Goal: Task Accomplishment & Management: Manage account settings

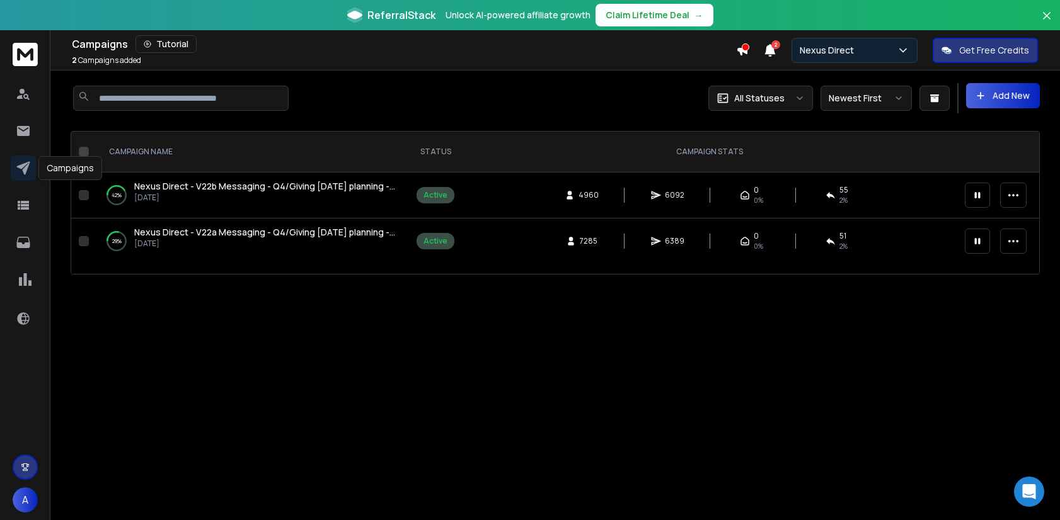
click at [870, 45] on div "Nexus Direct" at bounding box center [854, 50] width 110 height 13
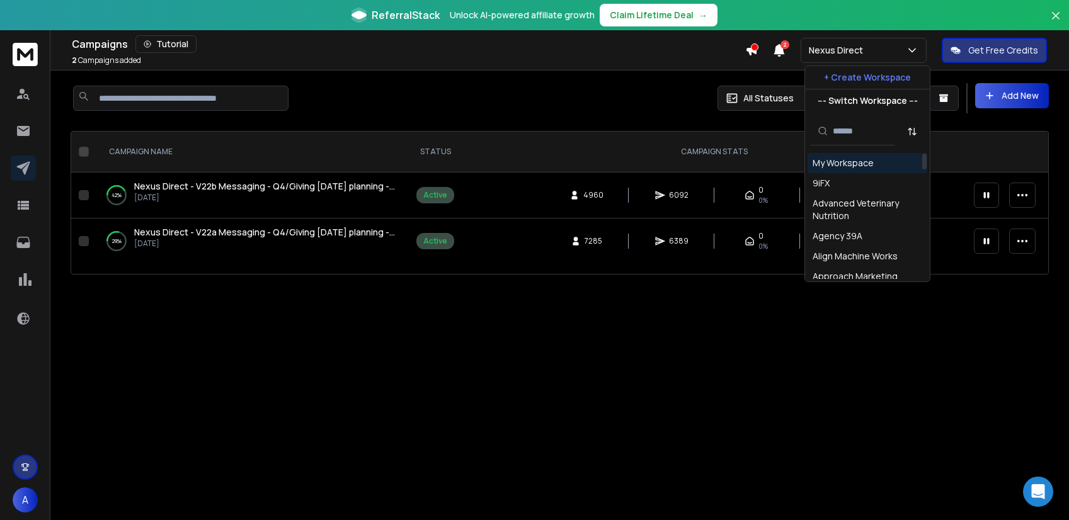
click at [848, 164] on div "My Workspace" at bounding box center [843, 163] width 61 height 13
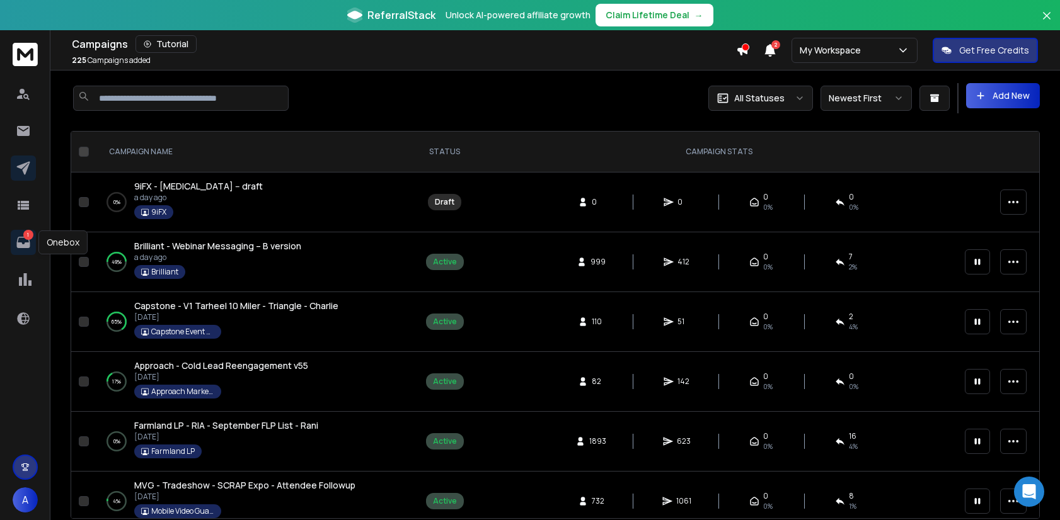
click at [26, 241] on icon at bounding box center [23, 242] width 15 height 15
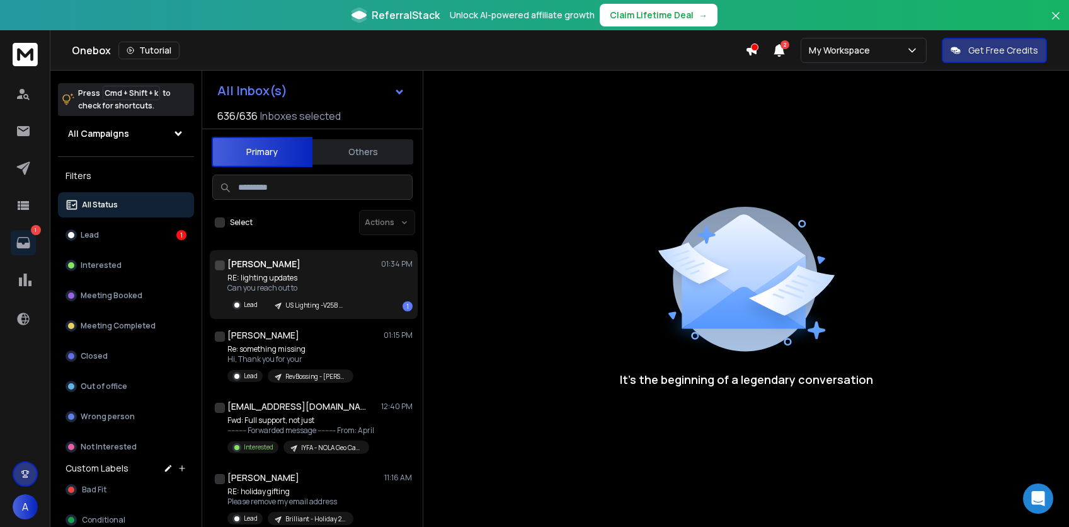
click at [275, 288] on p "Can you reach out to" at bounding box center [290, 288] width 126 height 10
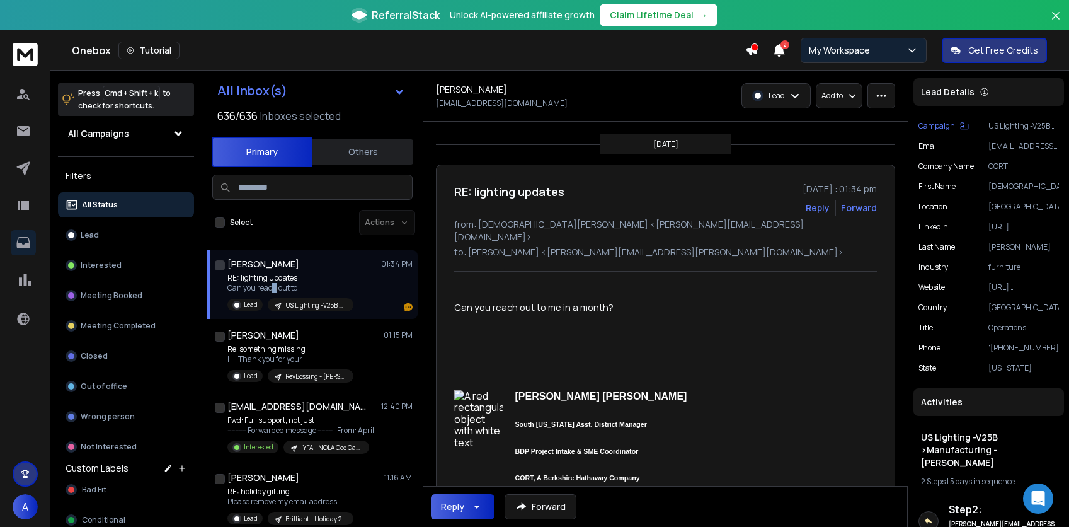
click at [847, 52] on p "My Workspace" at bounding box center [842, 50] width 66 height 13
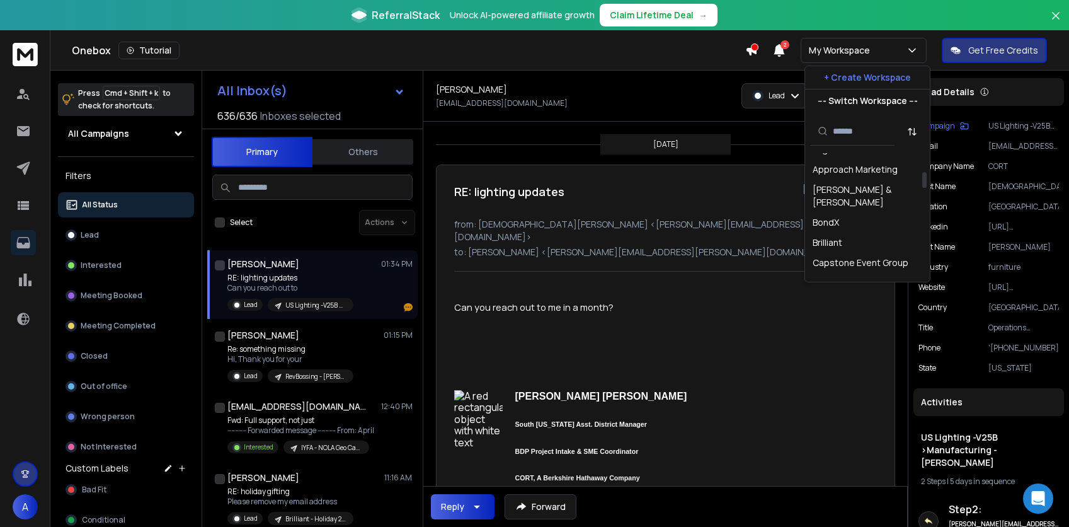
scroll to position [892, 0]
drag, startPoint x: 926, startPoint y: 161, endPoint x: 937, endPoint y: 292, distance: 130.8
click at [927, 278] on div at bounding box center [924, 271] width 4 height 16
click at [859, 255] on div "US Lighting Services" at bounding box center [855, 261] width 84 height 13
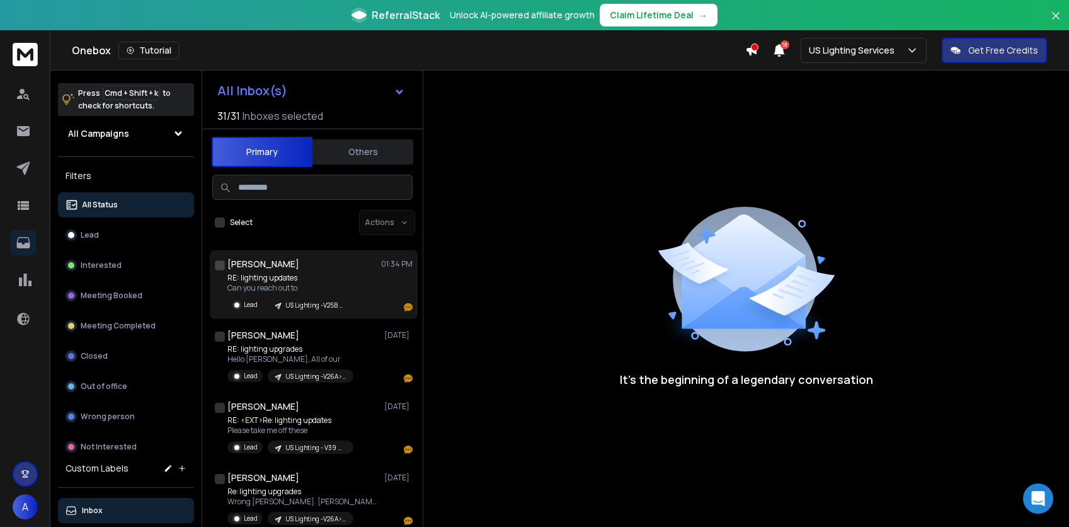
click at [326, 277] on p "RE: lighting updates" at bounding box center [290, 278] width 126 height 10
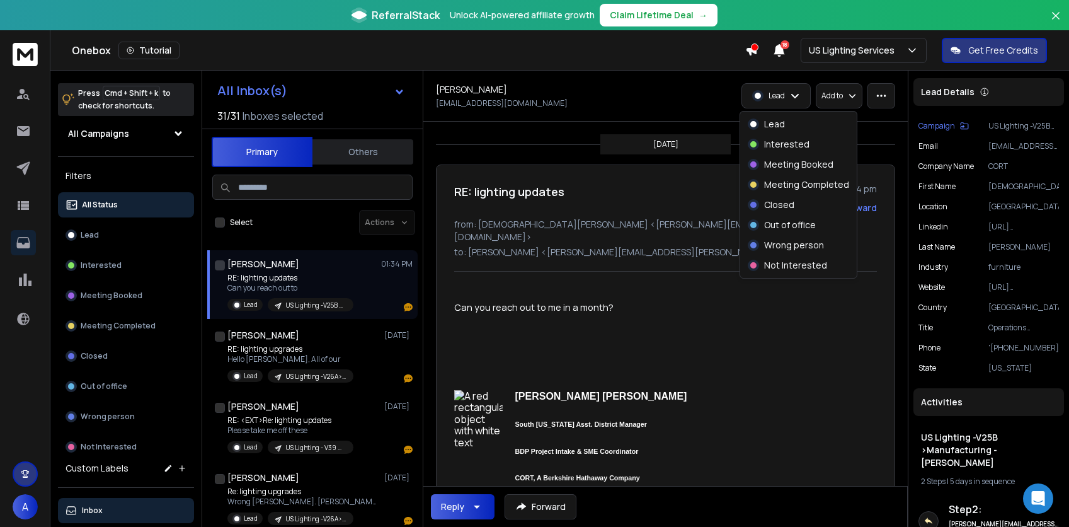
click at [801, 98] on div "Lead" at bounding box center [776, 96] width 68 height 24
click at [779, 145] on p "Interested" at bounding box center [786, 144] width 45 height 13
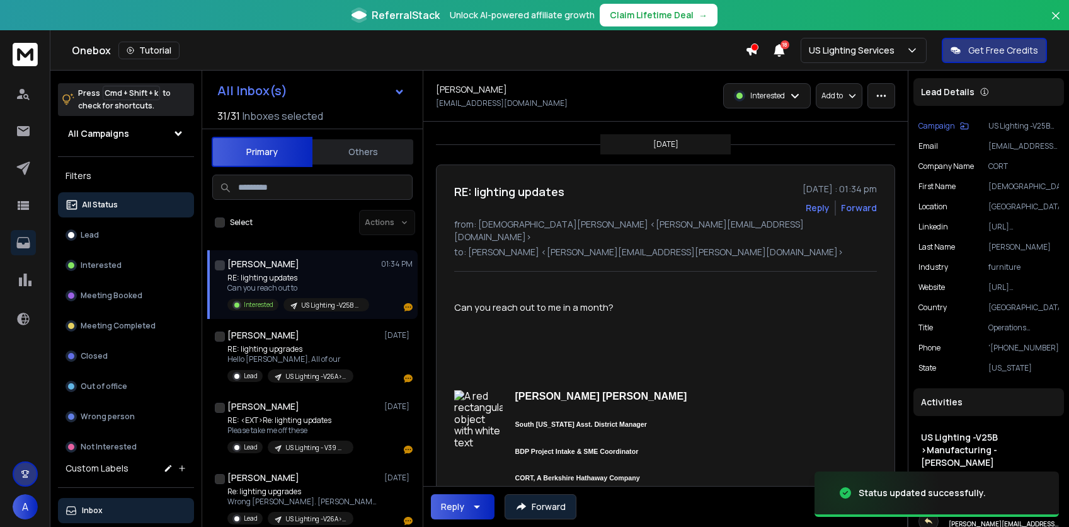
click at [544, 508] on button "Forward" at bounding box center [541, 506] width 72 height 25
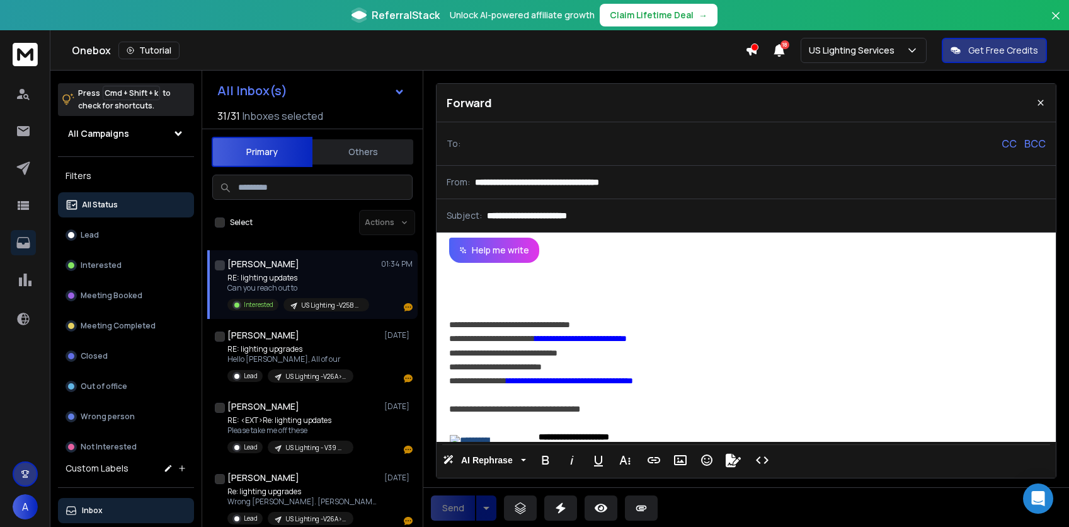
click at [498, 139] on input at bounding box center [510, 143] width 88 height 23
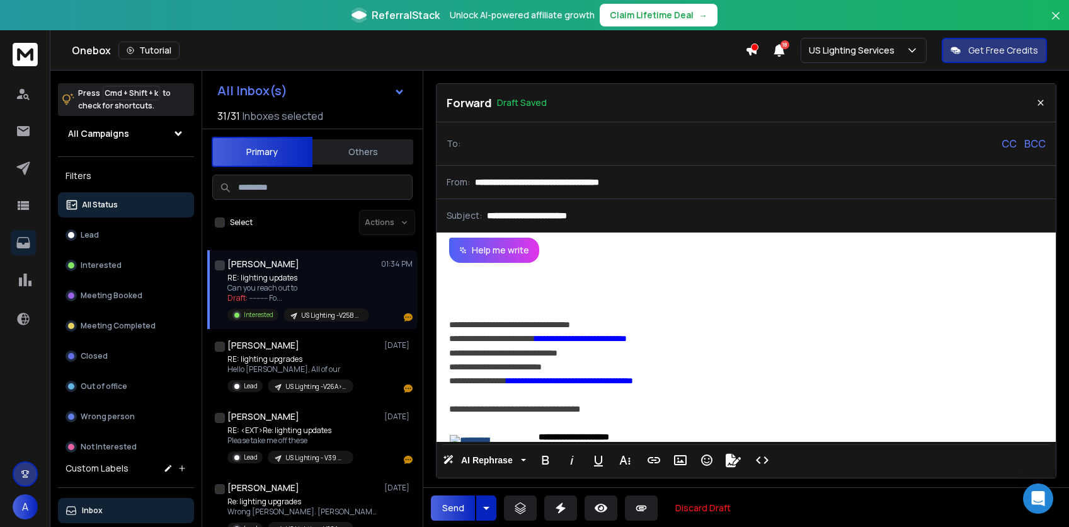
type input "**********"
click at [471, 291] on div at bounding box center [746, 296] width 594 height 14
click at [445, 509] on button "Send" at bounding box center [453, 507] width 44 height 25
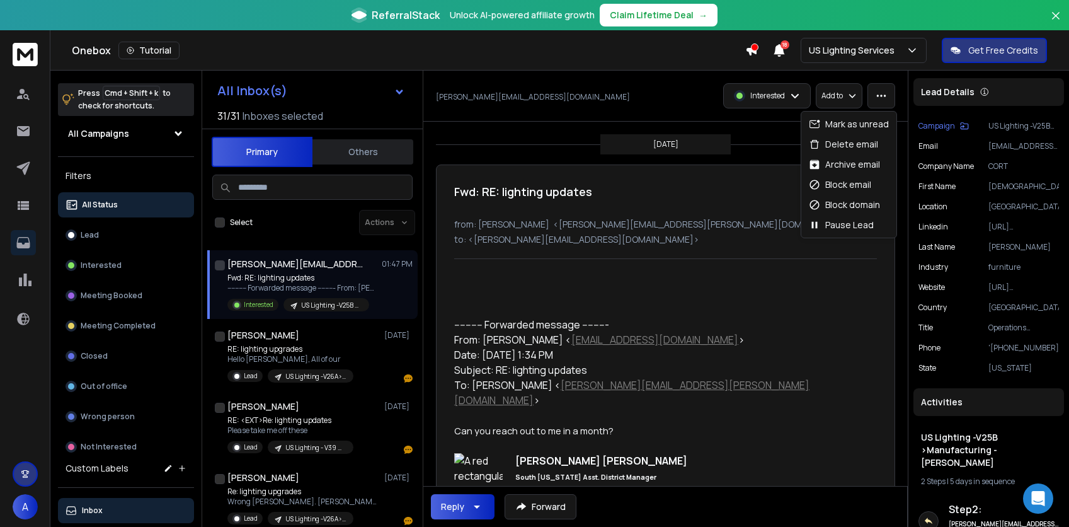
click at [880, 96] on icon "button" at bounding box center [881, 95] width 11 height 11
click at [1029, 147] on p "christian.irasuegui@cort.com" at bounding box center [1023, 146] width 71 height 10
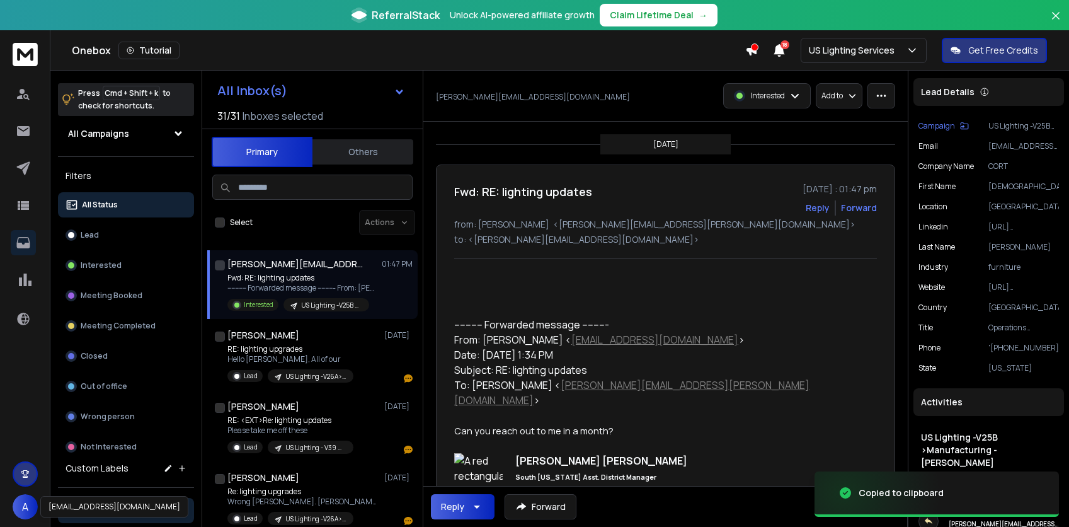
click at [30, 506] on span "A" at bounding box center [25, 506] width 25 height 25
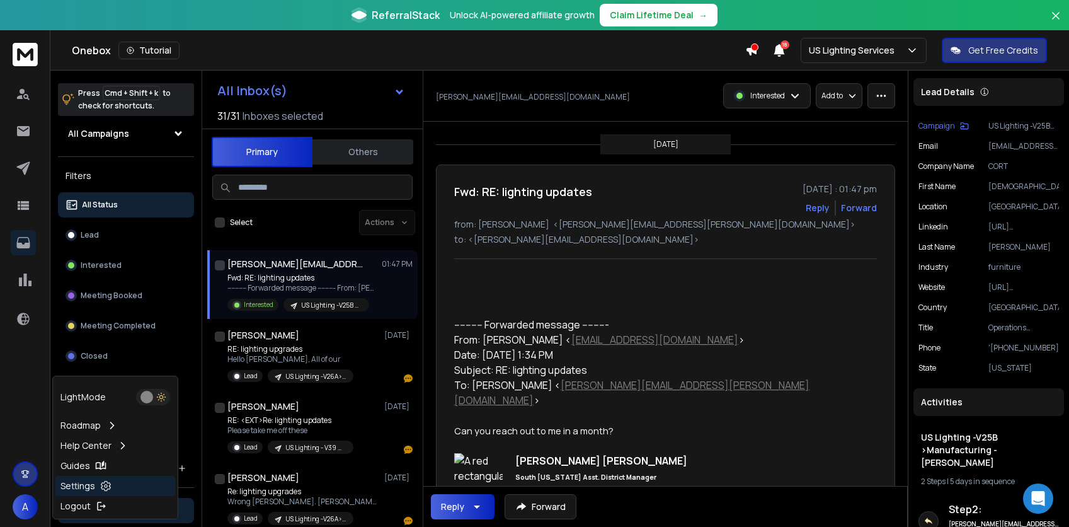
click at [105, 483] on icon at bounding box center [105, 485] width 11 height 11
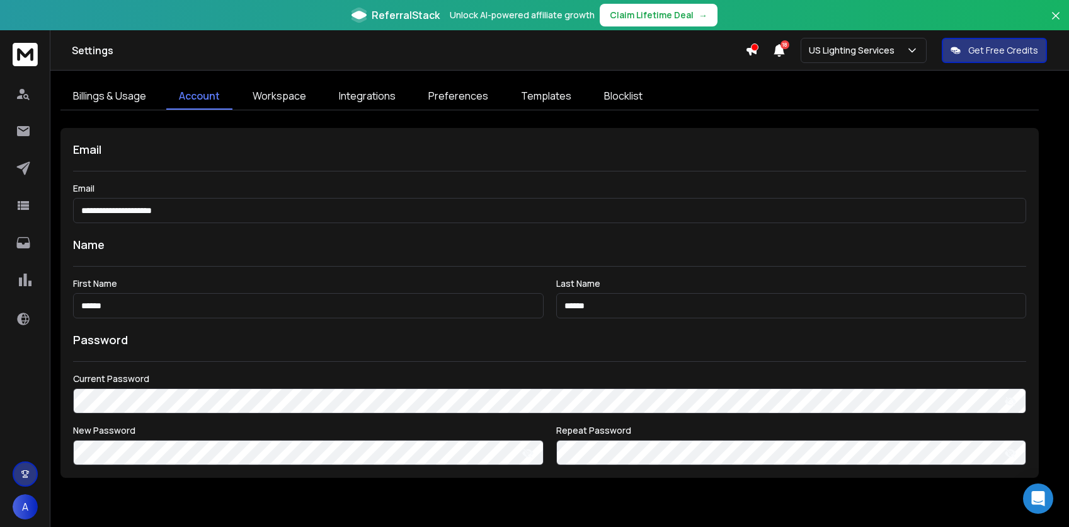
click at [630, 101] on link "Blocklist" at bounding box center [624, 96] width 64 height 26
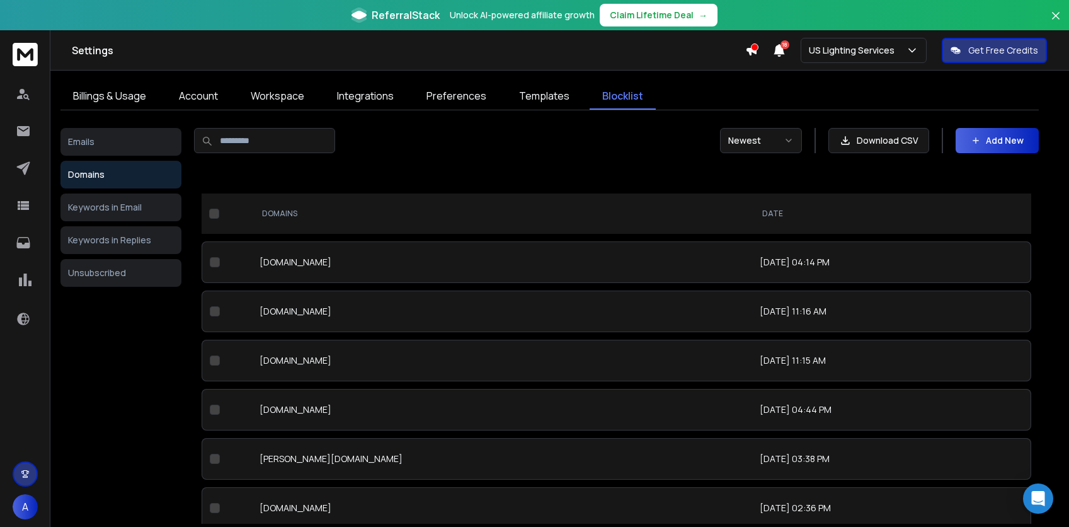
click at [99, 171] on button "Domains" at bounding box center [120, 175] width 121 height 28
click at [974, 140] on icon at bounding box center [976, 140] width 6 height 6
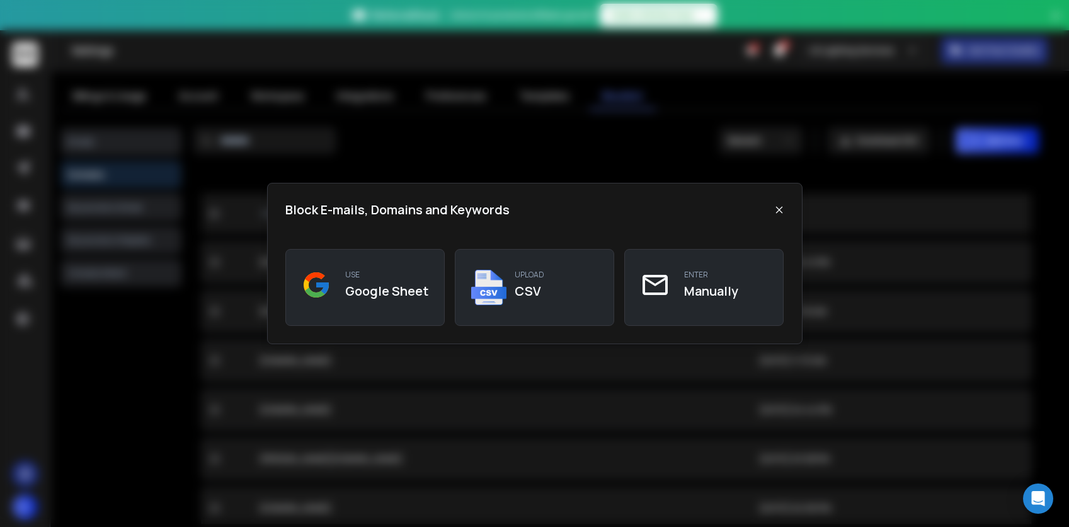
click at [685, 289] on h3 "Manually" at bounding box center [711, 291] width 54 height 18
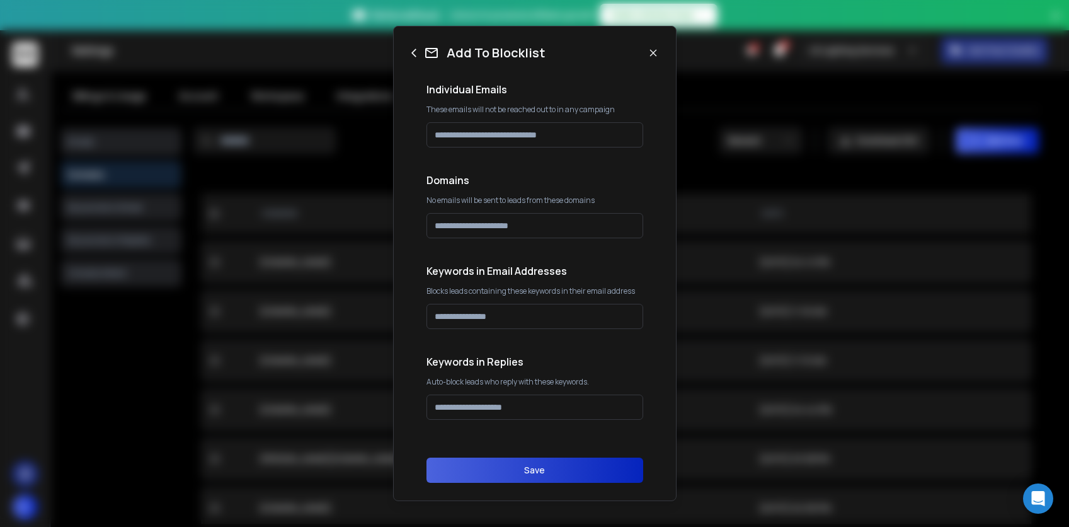
paste input "**********"
drag, startPoint x: 516, startPoint y: 226, endPoint x: 399, endPoint y: 226, distance: 117.2
click at [399, 226] on div "**********" at bounding box center [534, 263] width 283 height 475
type input "********"
click at [492, 474] on button "Save" at bounding box center [534, 469] width 217 height 25
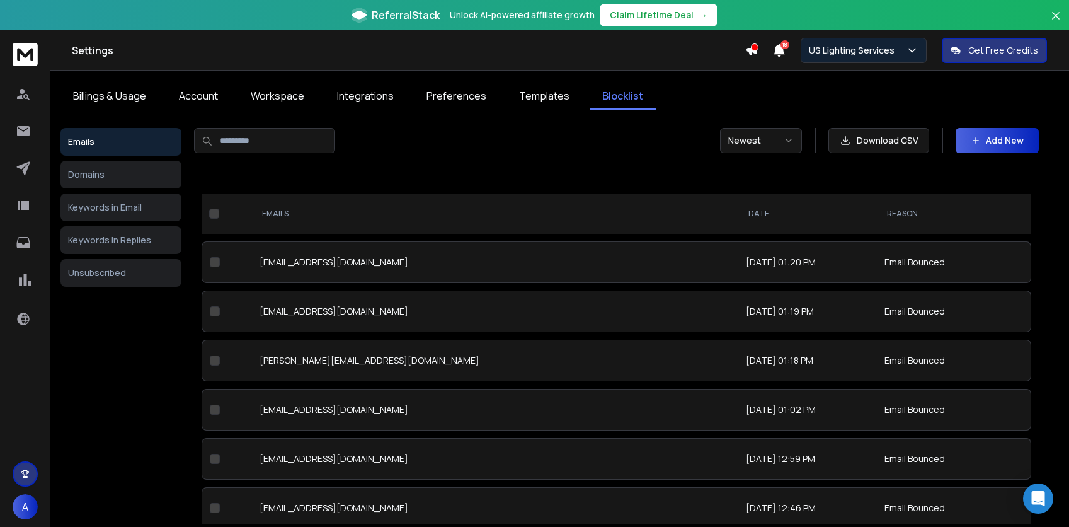
click at [876, 53] on p "US Lighting Services" at bounding box center [854, 50] width 91 height 13
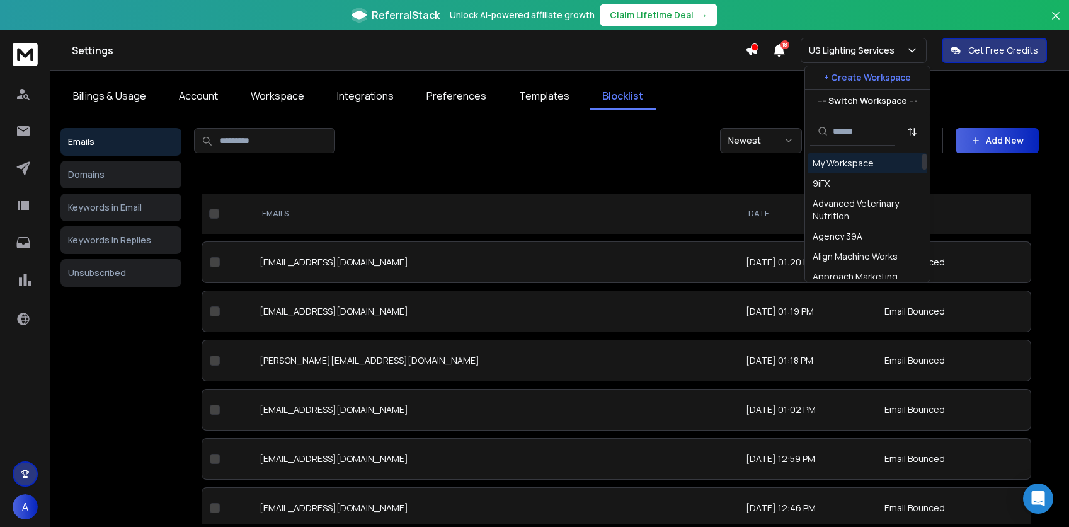
click at [841, 164] on div "My Workspace" at bounding box center [843, 163] width 61 height 13
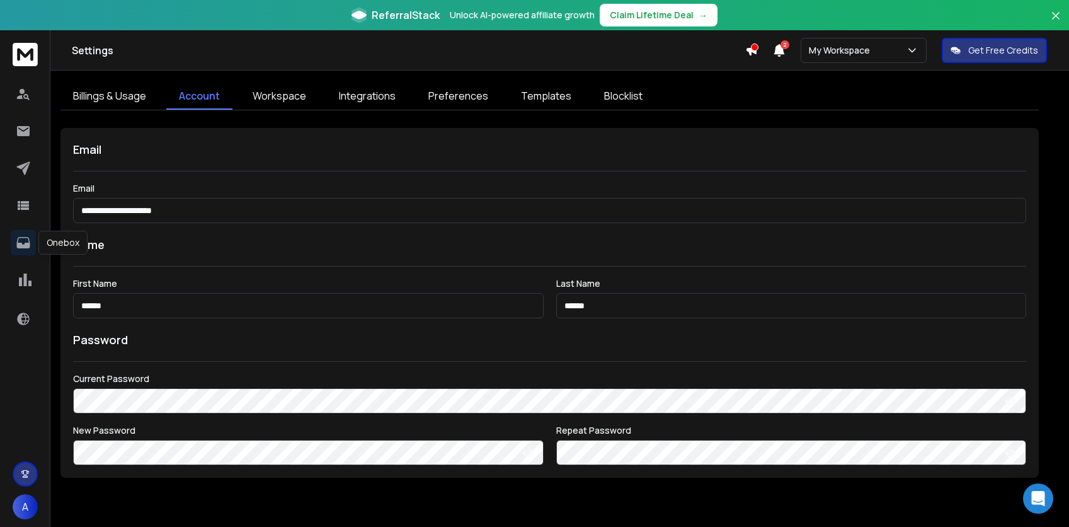
click at [23, 242] on icon at bounding box center [23, 242] width 15 height 15
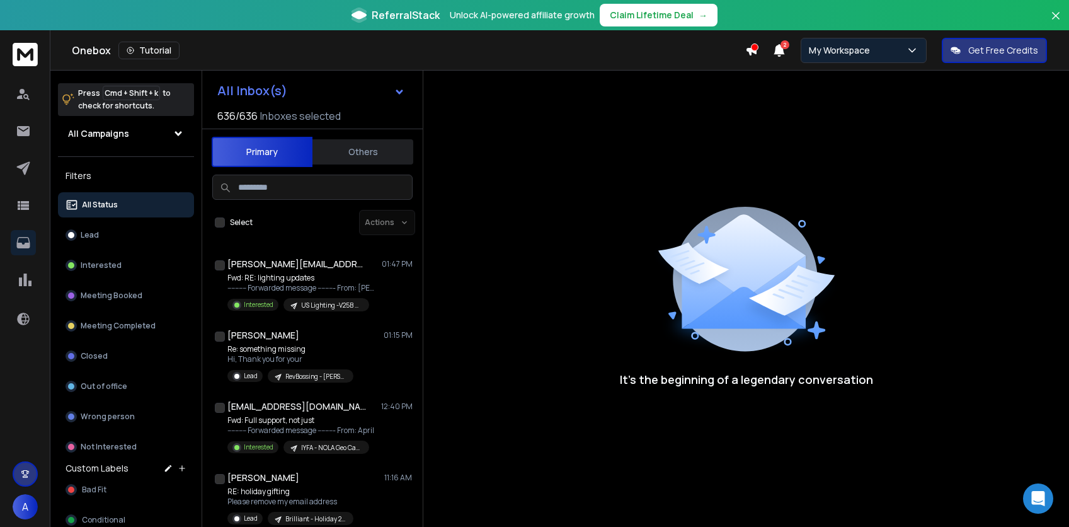
click at [854, 50] on p "My Workspace" at bounding box center [842, 50] width 66 height 13
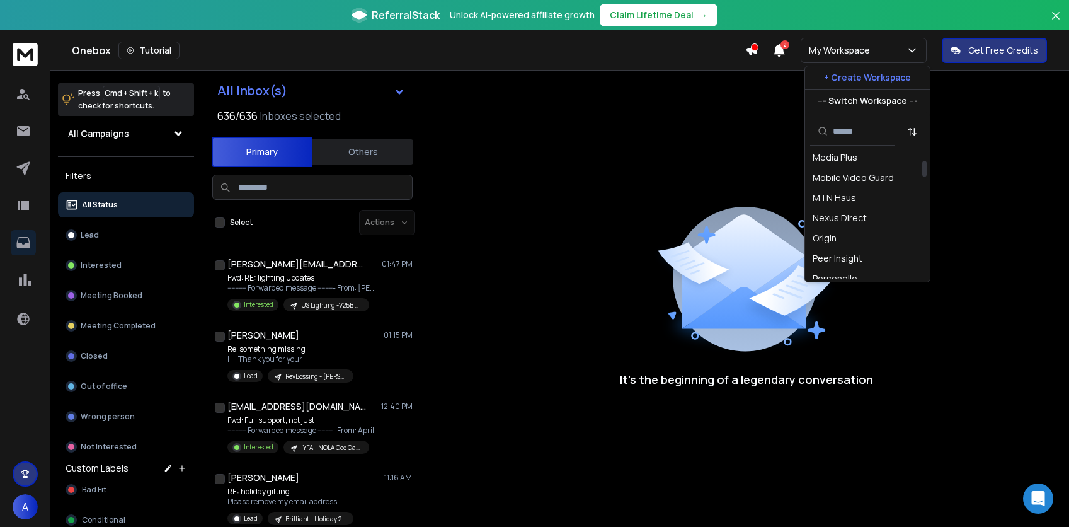
scroll to position [892, 0]
drag, startPoint x: 927, startPoint y: 166, endPoint x: 925, endPoint y: 292, distance: 126.6
click at [925, 279] on div at bounding box center [924, 216] width 6 height 126
drag, startPoint x: 924, startPoint y: 271, endPoint x: 927, endPoint y: 243, distance: 28.5
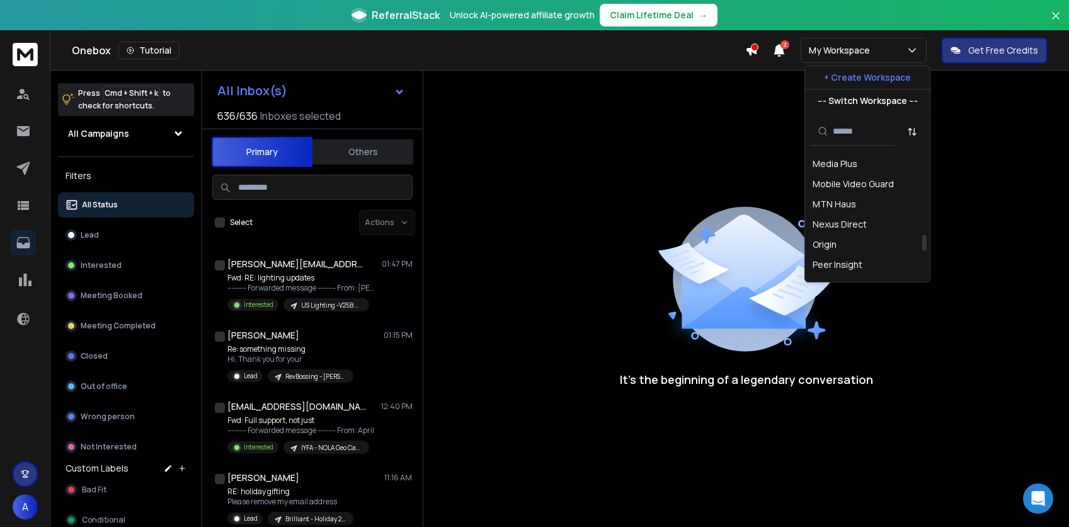
click at [927, 243] on div at bounding box center [924, 243] width 4 height 16
click at [875, 197] on div "MTN Haus" at bounding box center [868, 204] width 120 height 20
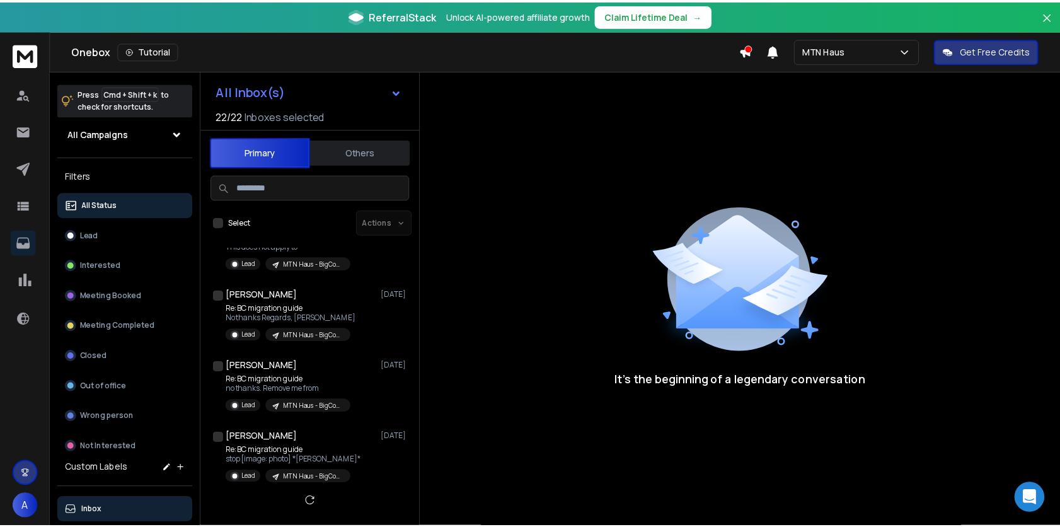
scroll to position [100, 0]
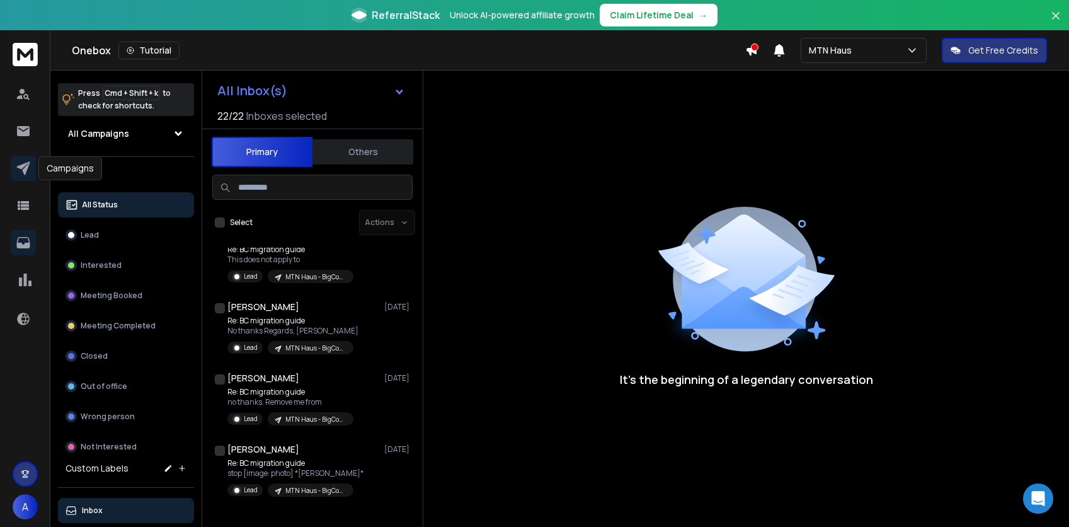
click at [19, 165] on icon at bounding box center [22, 168] width 13 height 13
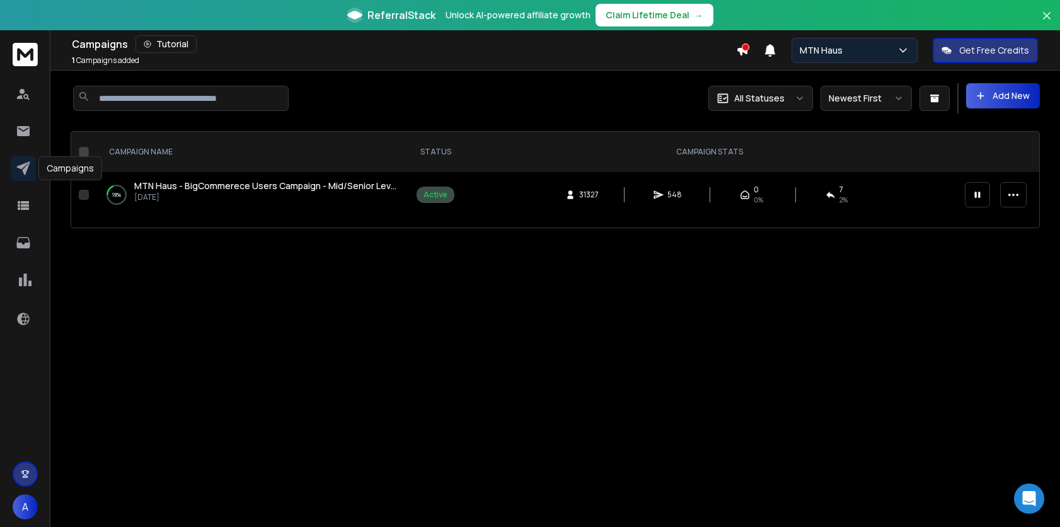
click at [877, 55] on div "MTN Haus" at bounding box center [854, 50] width 110 height 13
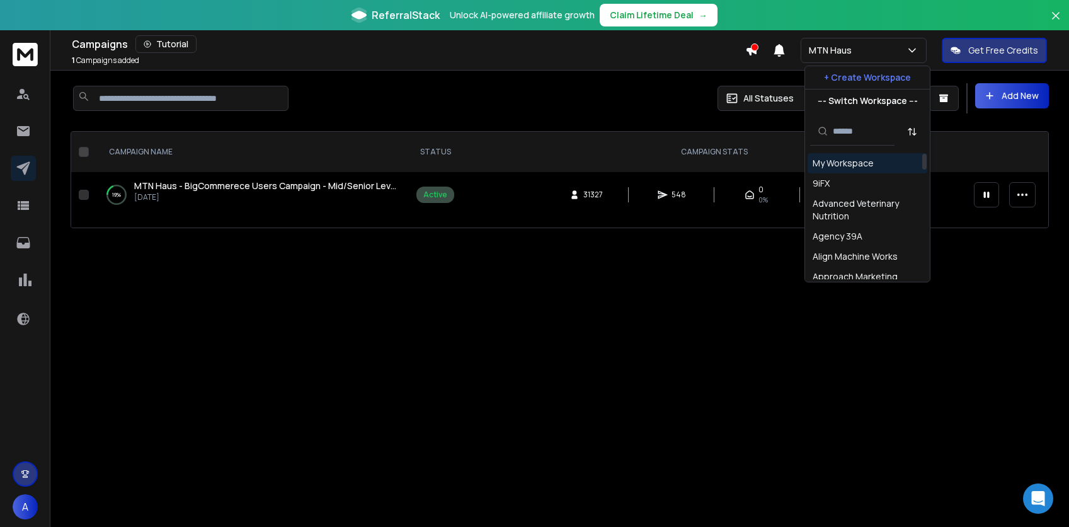
click at [838, 163] on div "My Workspace" at bounding box center [843, 163] width 61 height 13
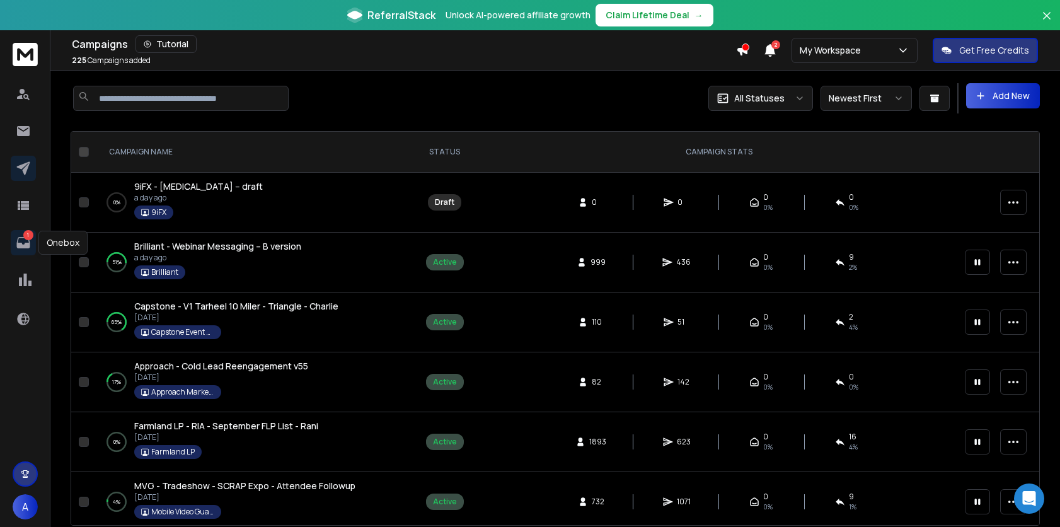
click at [21, 235] on icon at bounding box center [23, 242] width 15 height 15
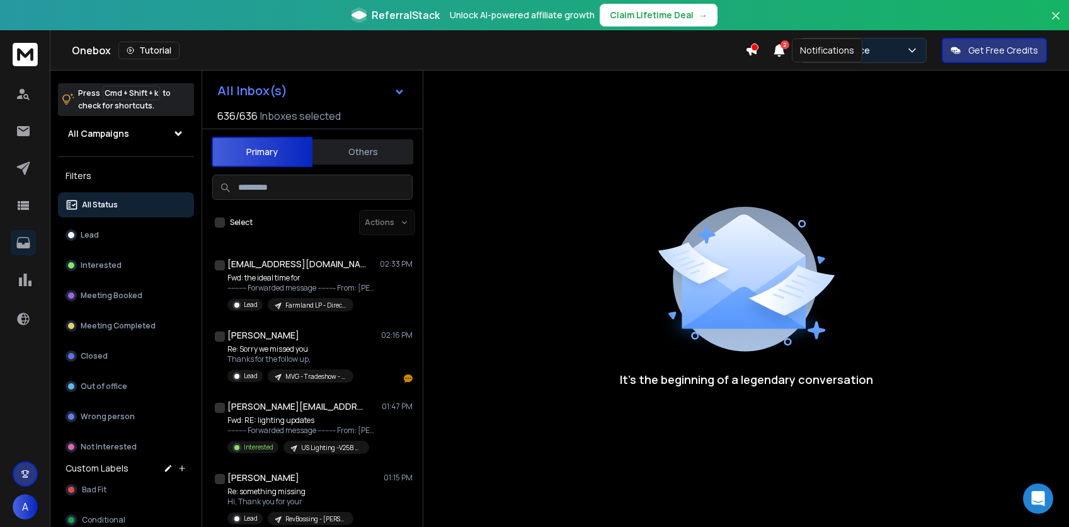
click at [890, 43] on button "My Workspace" at bounding box center [864, 50] width 126 height 25
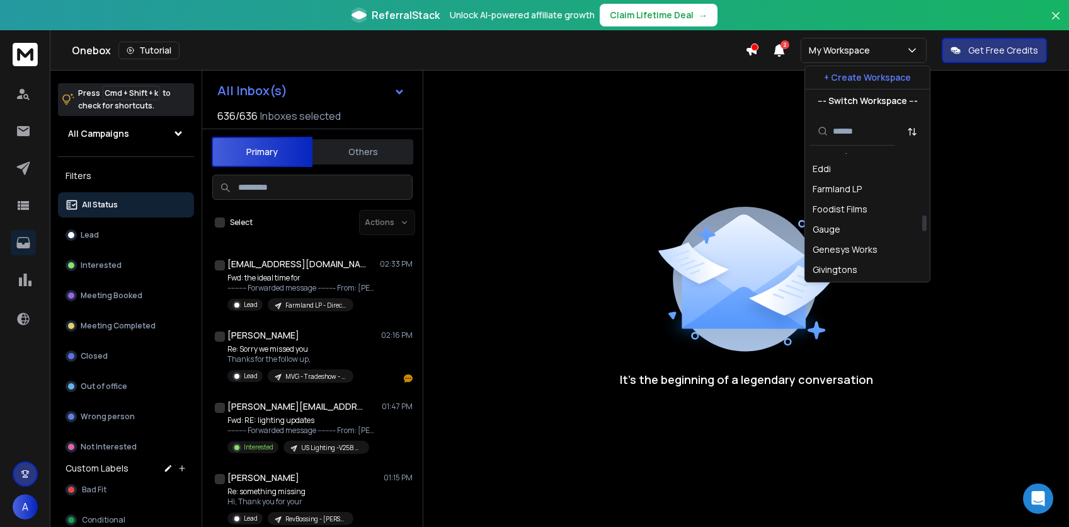
scroll to position [892, 0]
drag, startPoint x: 927, startPoint y: 166, endPoint x: 897, endPoint y: 315, distance: 151.6
click at [927, 278] on div at bounding box center [924, 271] width 4 height 16
click at [850, 273] on div "VeraData" at bounding box center [868, 282] width 120 height 20
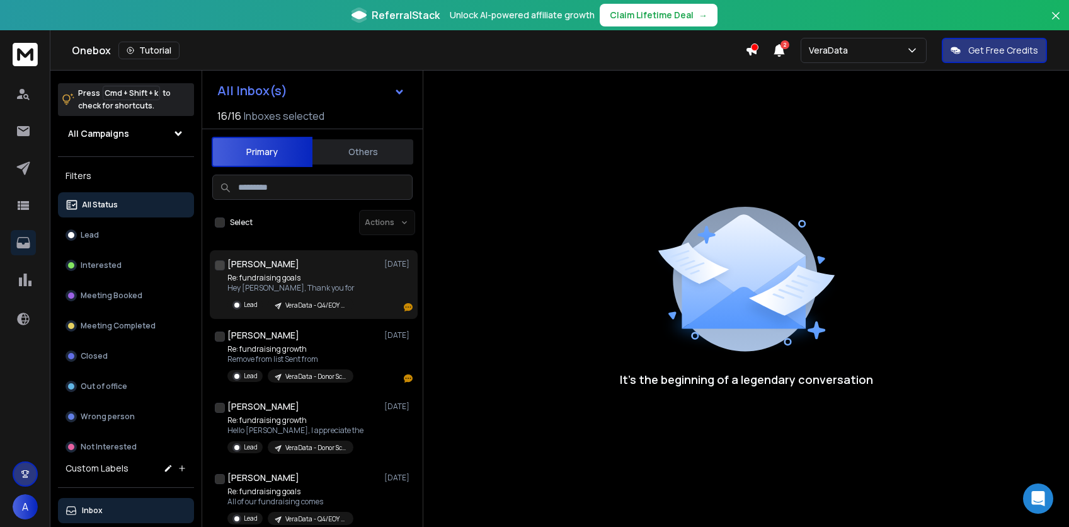
click at [341, 283] on p "Hey [PERSON_NAME], Thank you for" at bounding box center [290, 288] width 127 height 10
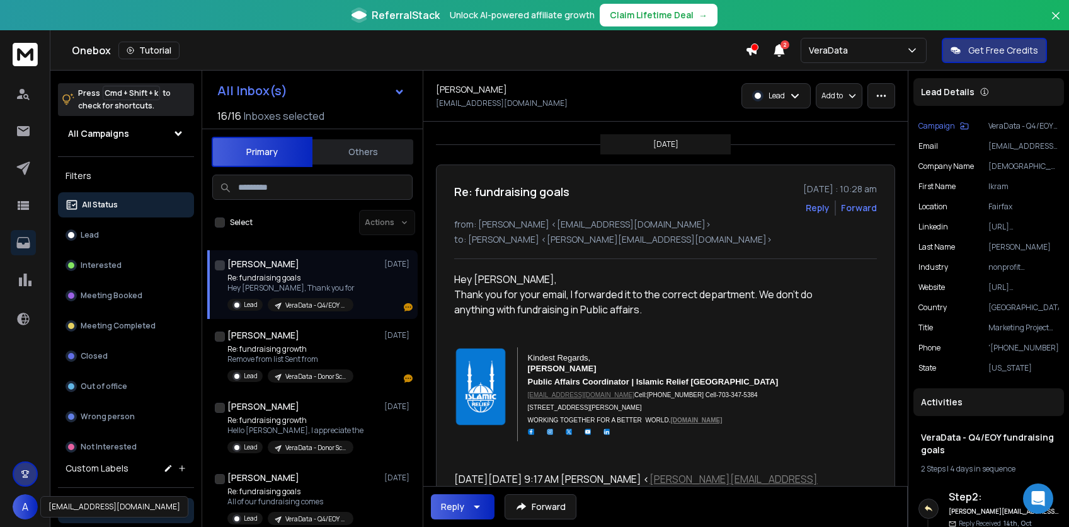
click at [18, 502] on span "A" at bounding box center [25, 506] width 25 height 25
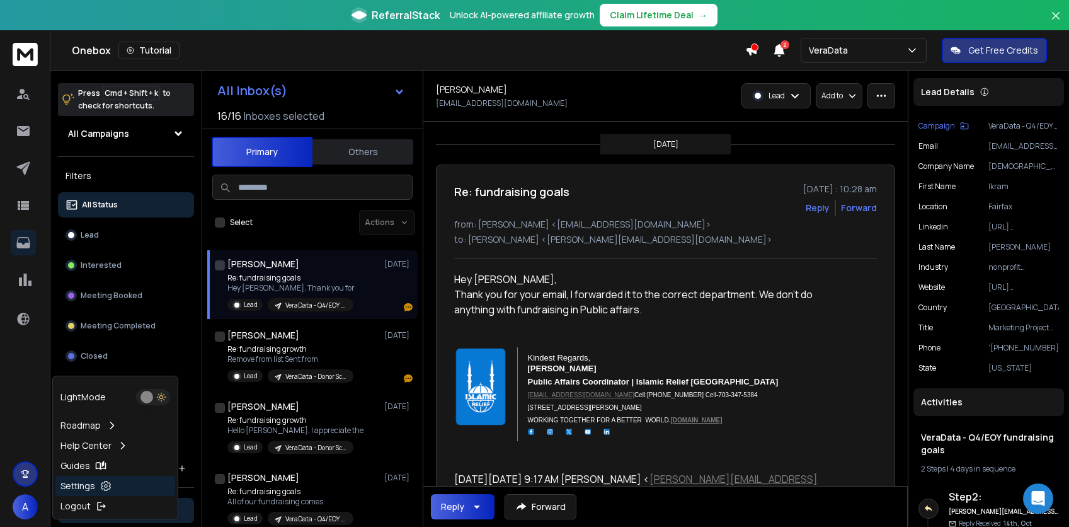
click at [113, 481] on div "Settings" at bounding box center [115, 486] width 120 height 20
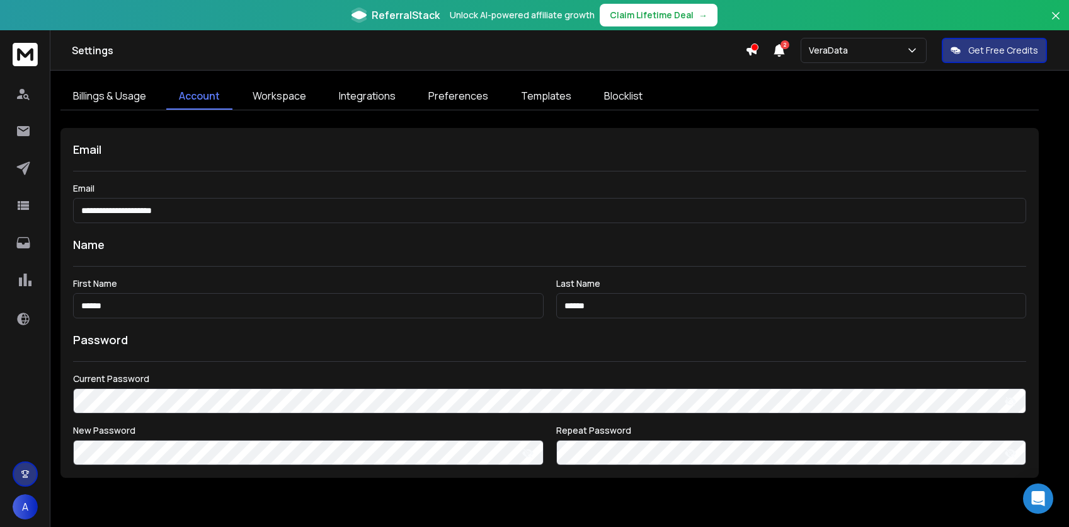
click at [295, 93] on link "Workspace" at bounding box center [279, 96] width 79 height 26
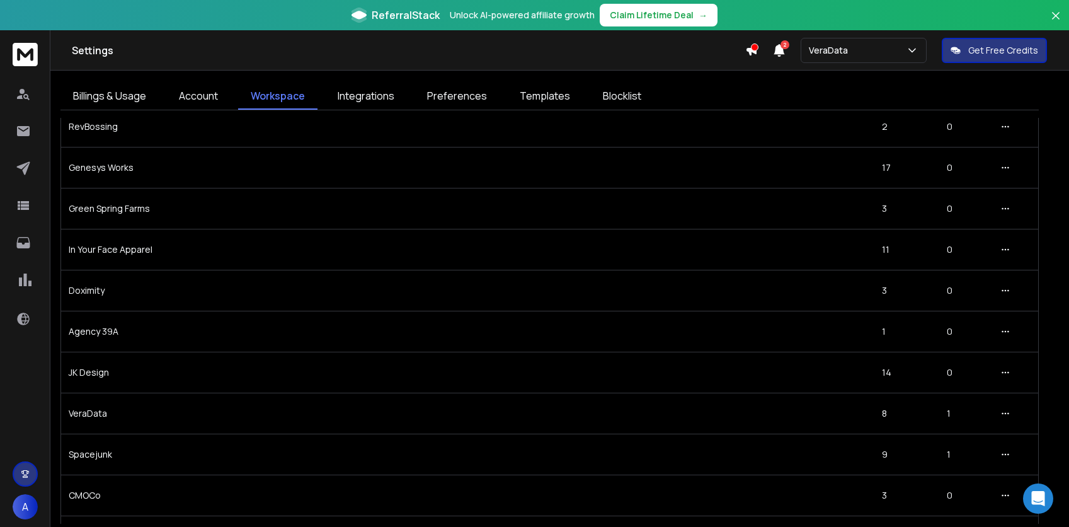
scroll to position [378, 0]
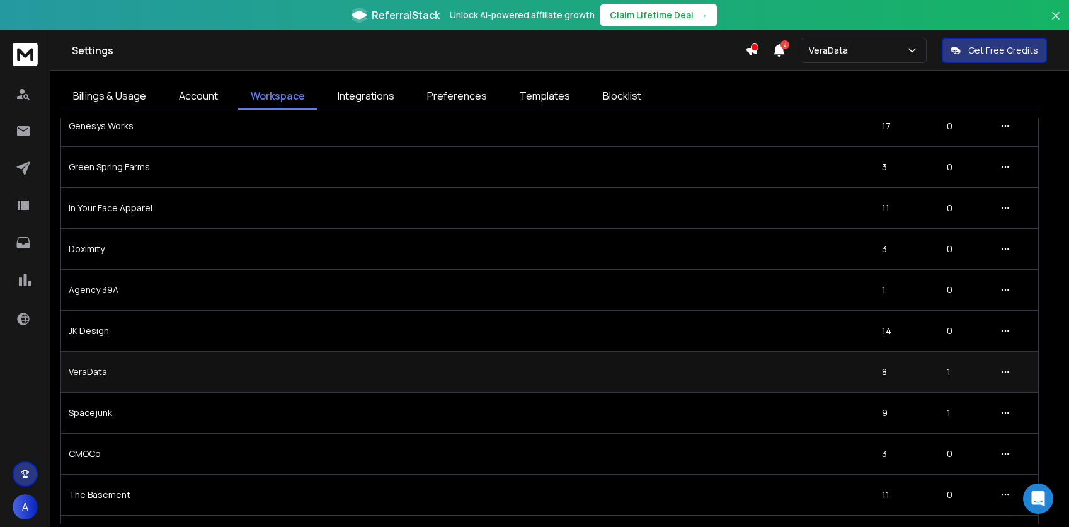
click at [105, 370] on td "VeraData" at bounding box center [467, 371] width 813 height 41
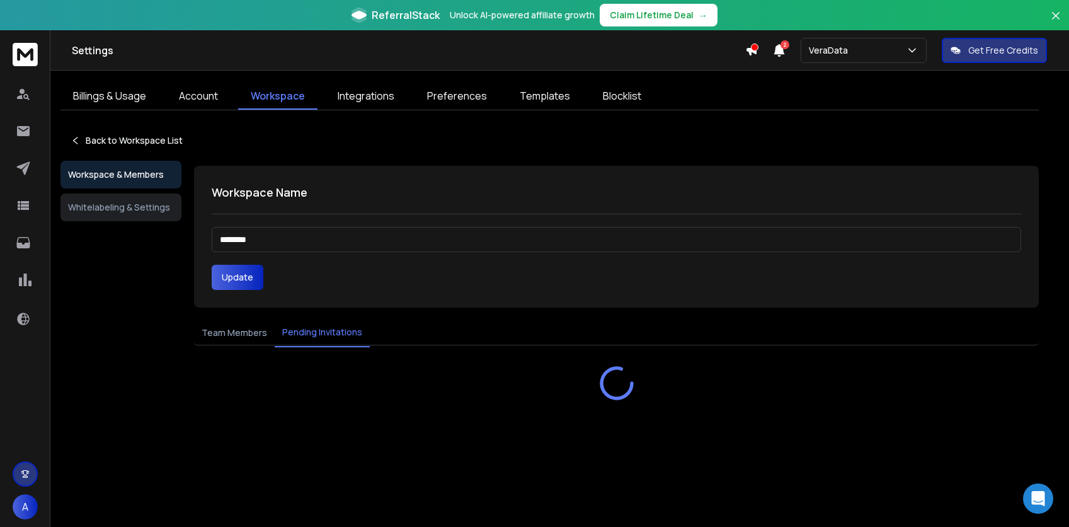
click at [336, 338] on button "Pending Invitations" at bounding box center [322, 332] width 95 height 29
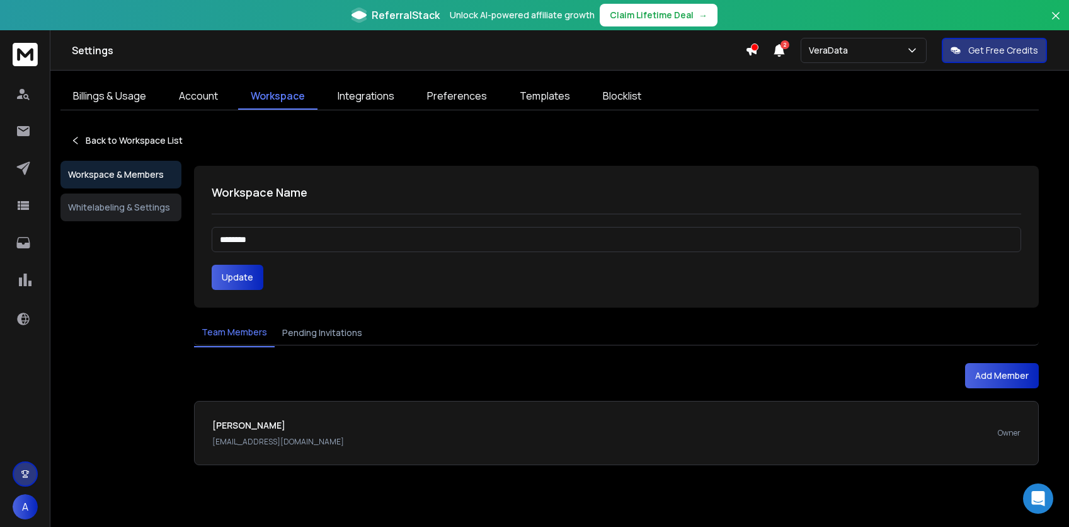
click at [224, 332] on button "Team Members" at bounding box center [234, 332] width 81 height 29
click at [978, 375] on button "Add Member" at bounding box center [1002, 375] width 74 height 25
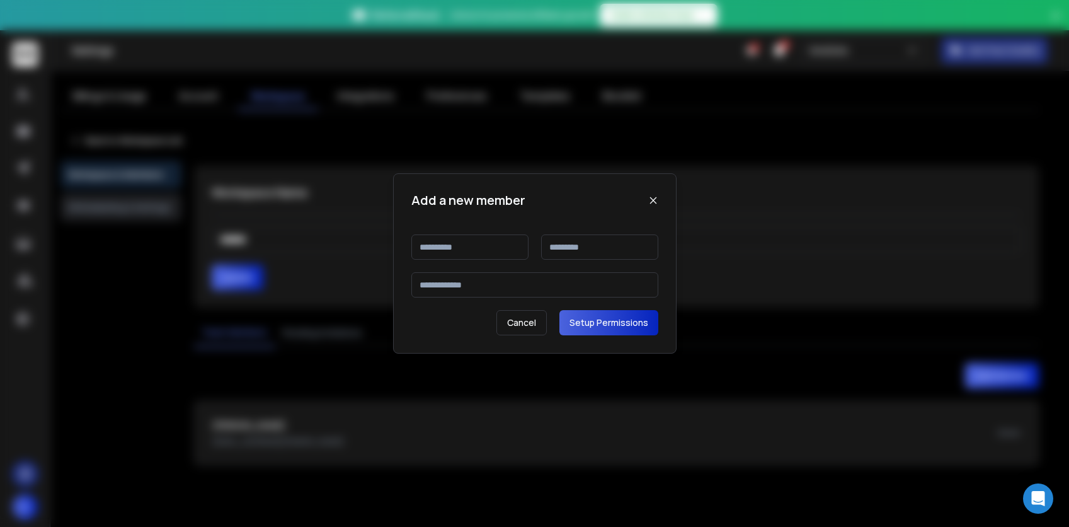
paste input "**********"
type input "**********"
click at [452, 251] on input at bounding box center [469, 246] width 117 height 25
type input "******"
click at [579, 244] on input at bounding box center [599, 246] width 117 height 25
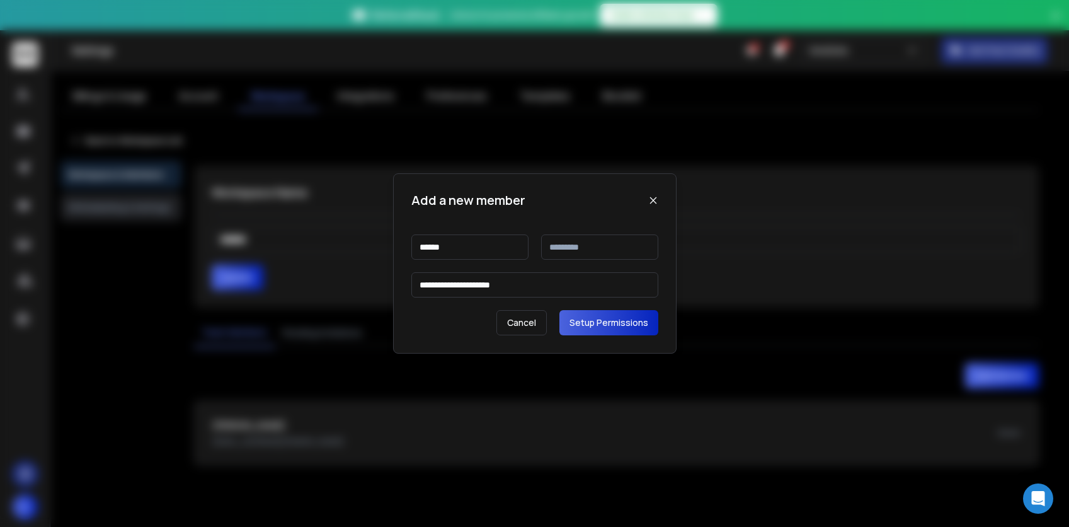
paste input "**********"
drag, startPoint x: 592, startPoint y: 248, endPoint x: 655, endPoint y: 246, distance: 63.7
click at [655, 246] on input "**********" at bounding box center [599, 246] width 117 height 25
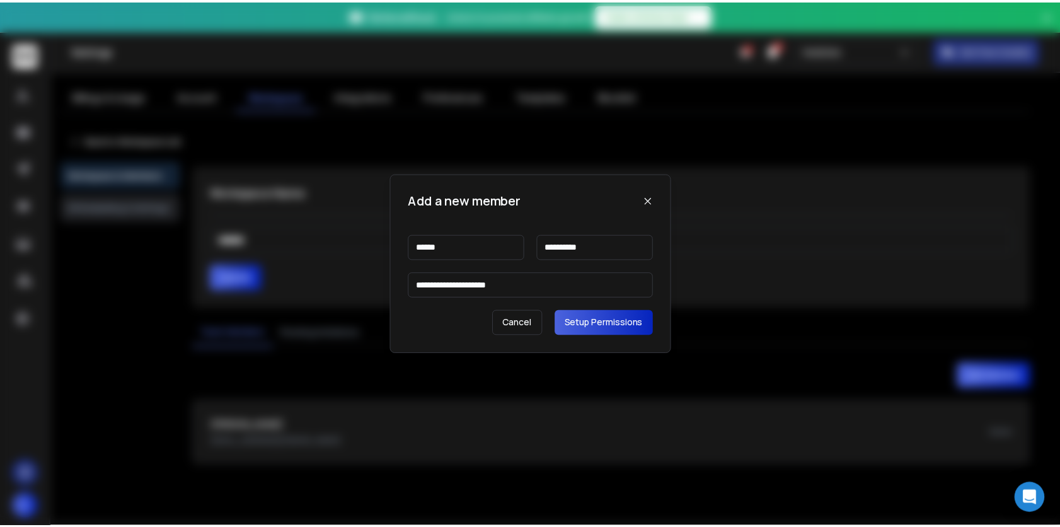
scroll to position [0, 0]
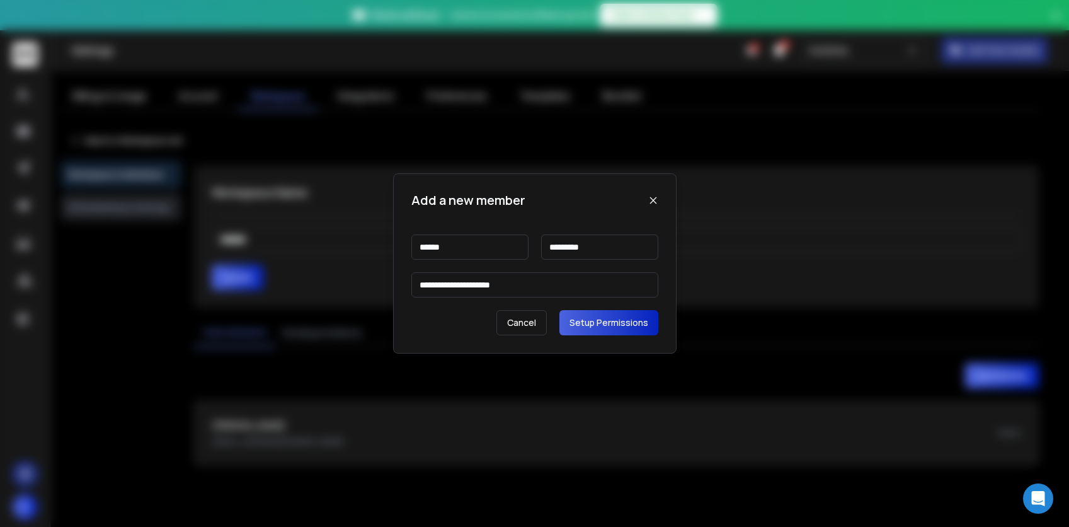
drag, startPoint x: 559, startPoint y: 244, endPoint x: 547, endPoint y: 244, distance: 11.4
click at [547, 244] on input "*********" at bounding box center [599, 246] width 117 height 25
type input "********"
click at [564, 280] on input "**********" at bounding box center [534, 284] width 247 height 25
click at [606, 320] on button "Setup Permissions" at bounding box center [608, 322] width 99 height 25
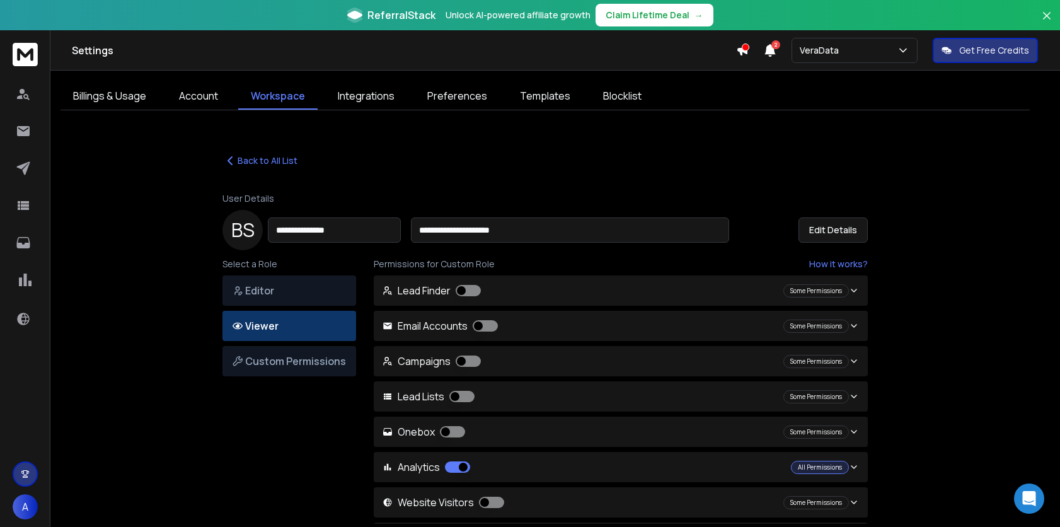
drag, startPoint x: 1029, startPoint y: 161, endPoint x: 1027, endPoint y: 176, distance: 15.2
click at [1027, 176] on div "**********" at bounding box center [554, 304] width 1009 height 466
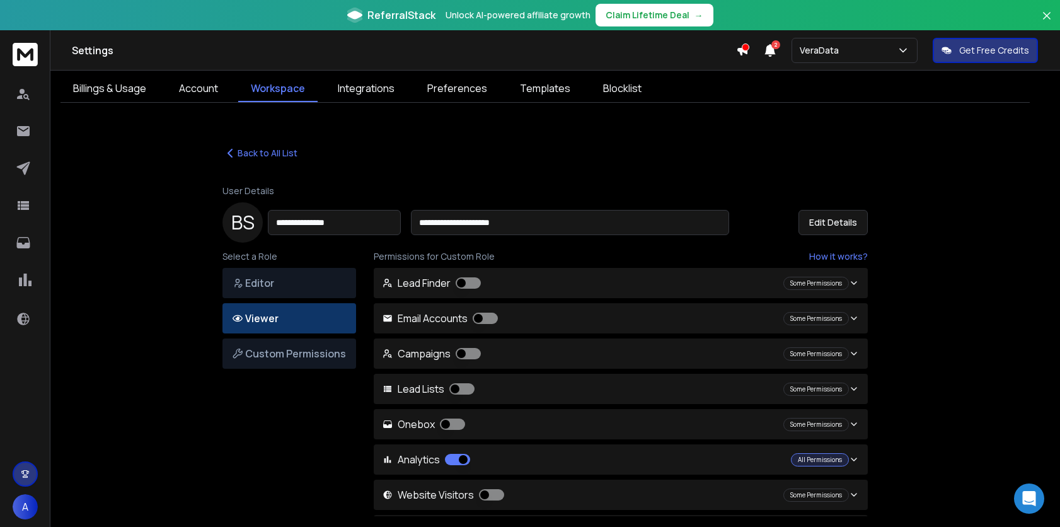
scroll to position [16, 0]
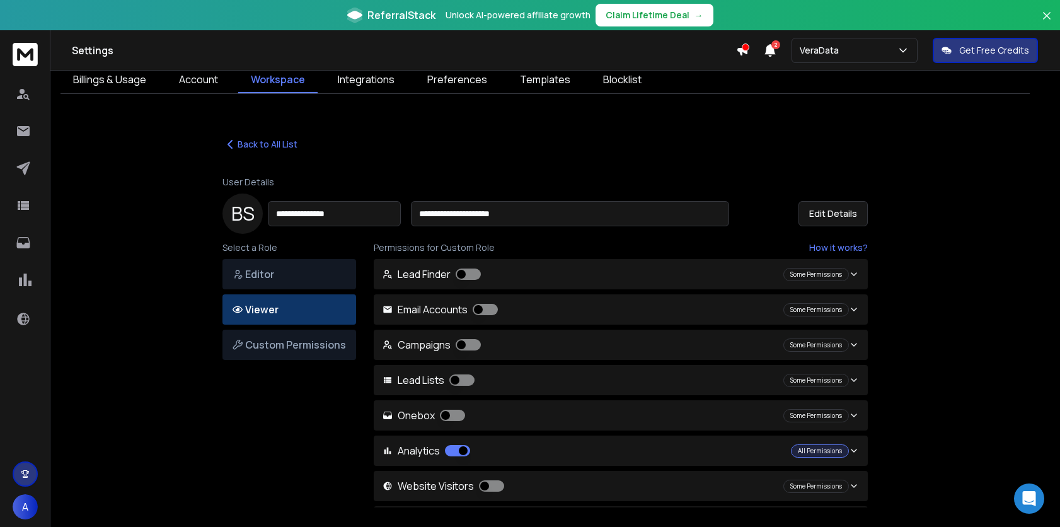
click at [854, 450] on icon "button" at bounding box center [854, 450] width 10 height 10
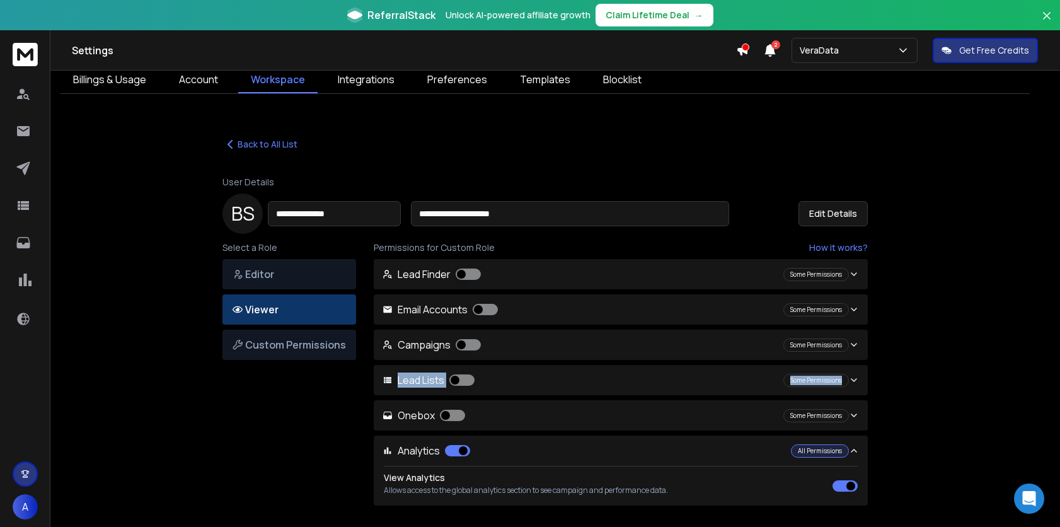
drag, startPoint x: 1024, startPoint y: 344, endPoint x: 1026, endPoint y: 371, distance: 27.2
click at [1026, 382] on div "**********" at bounding box center [544, 304] width 969 height 406
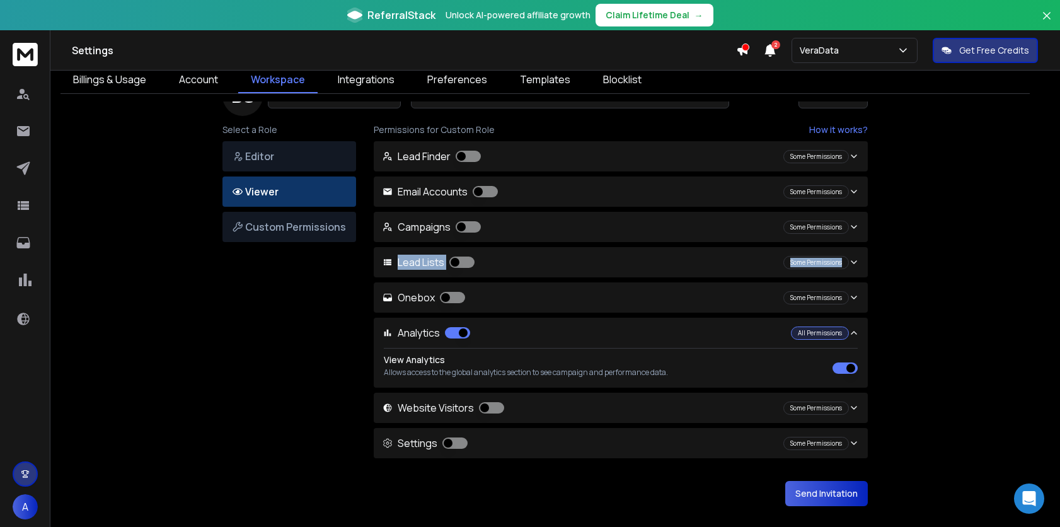
scroll to position [142, 0]
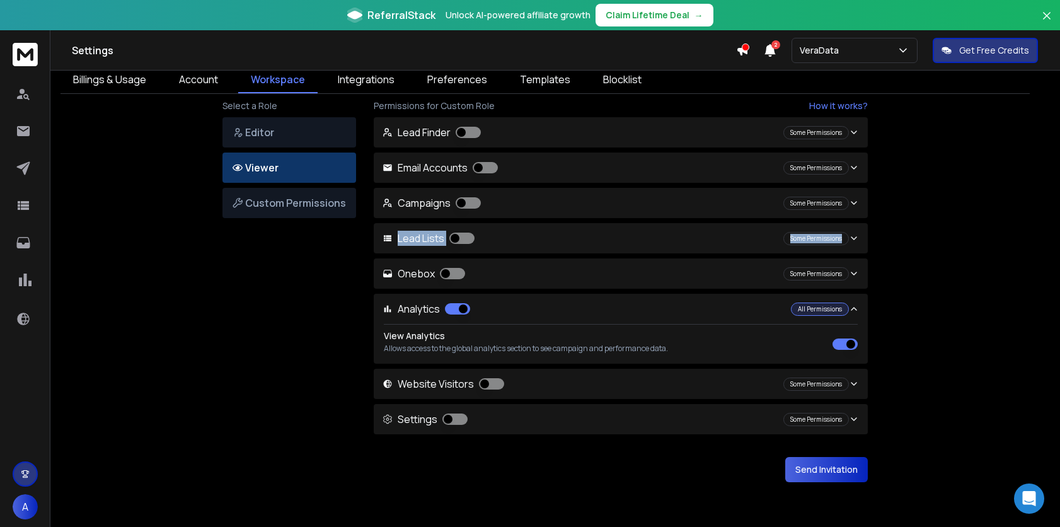
click at [450, 270] on button "button" at bounding box center [452, 273] width 25 height 11
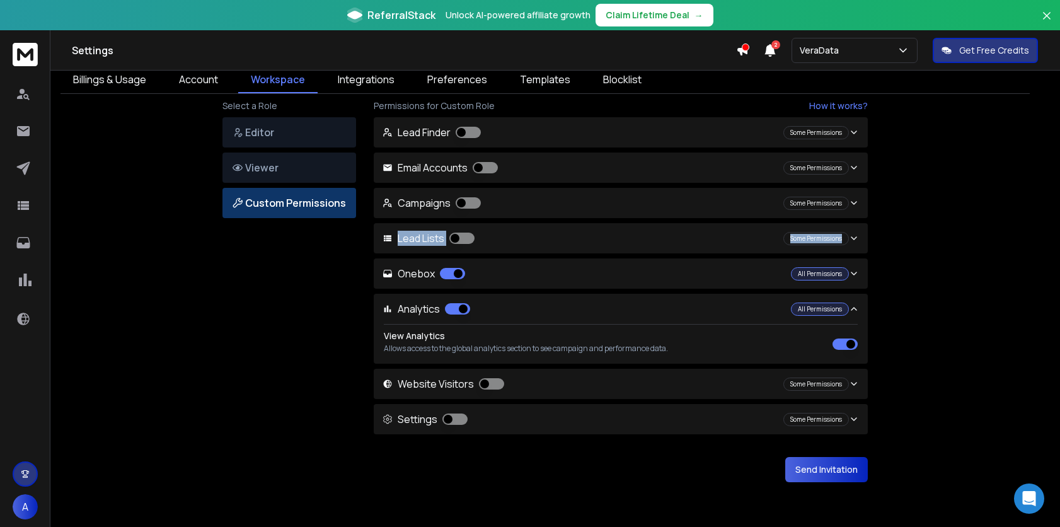
click at [856, 272] on icon "button" at bounding box center [854, 273] width 10 height 10
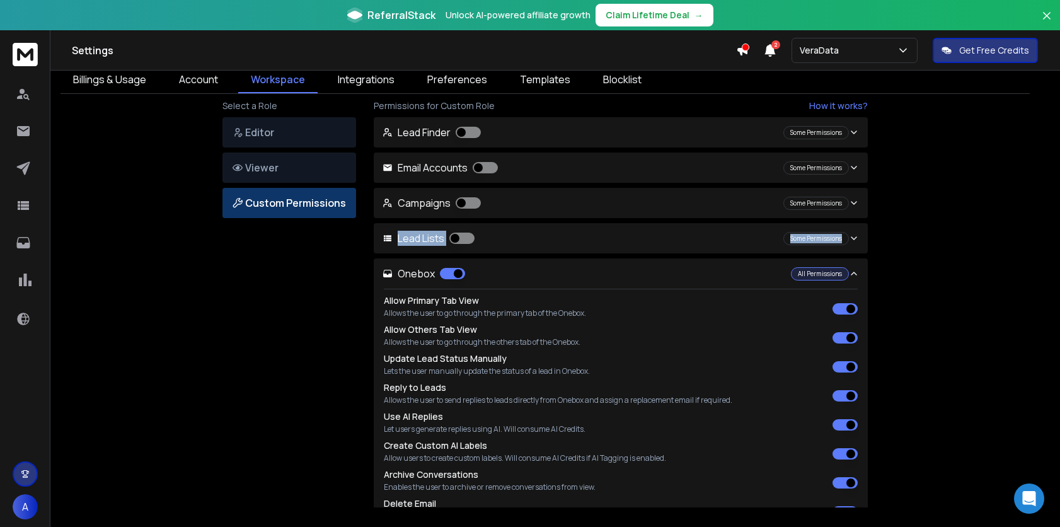
click at [836, 311] on button "Allow Primary Tab View" at bounding box center [844, 308] width 25 height 11
click at [845, 308] on button "Allow Primary Tab View" at bounding box center [844, 308] width 25 height 11
click at [653, 273] on div "Onebox Some Permissions" at bounding box center [615, 273] width 466 height 15
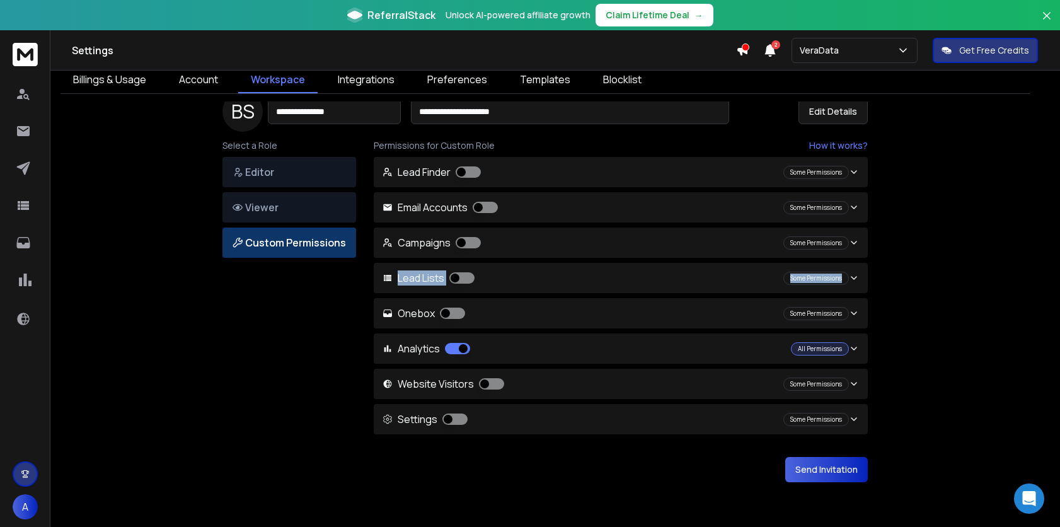
click at [853, 243] on icon "button" at bounding box center [854, 242] width 10 height 10
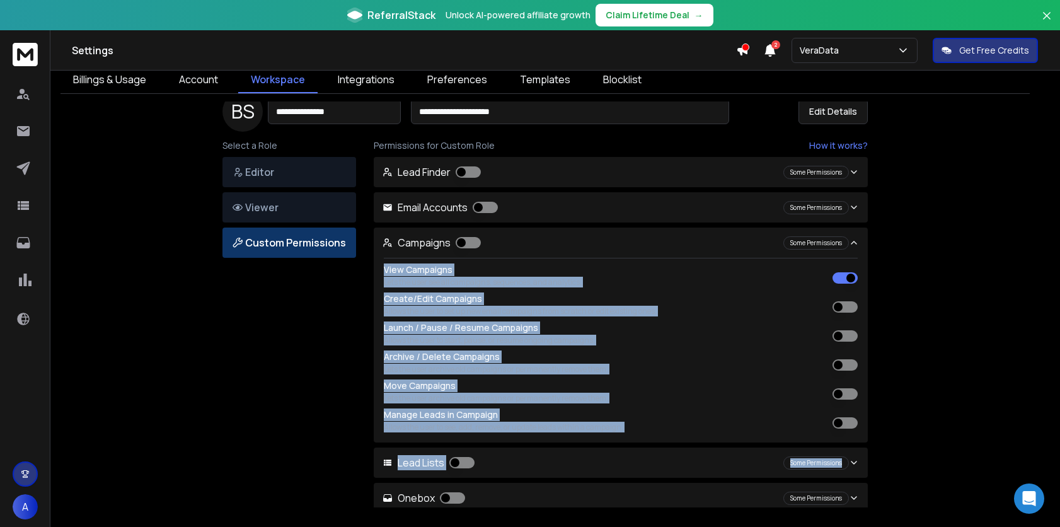
click at [918, 263] on section "**********" at bounding box center [544, 202] width 969 height 386
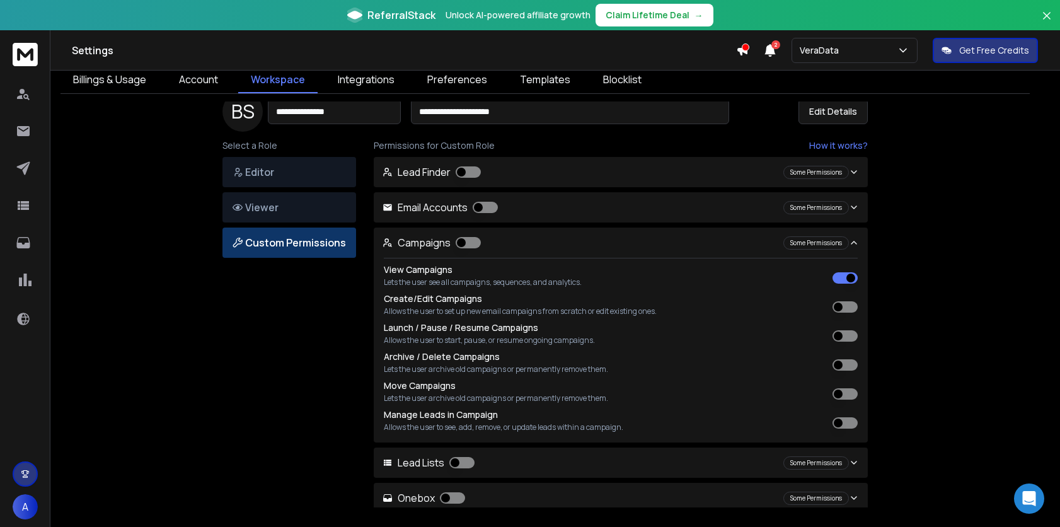
click at [622, 245] on div "Campaigns Some Permissions" at bounding box center [615, 242] width 466 height 15
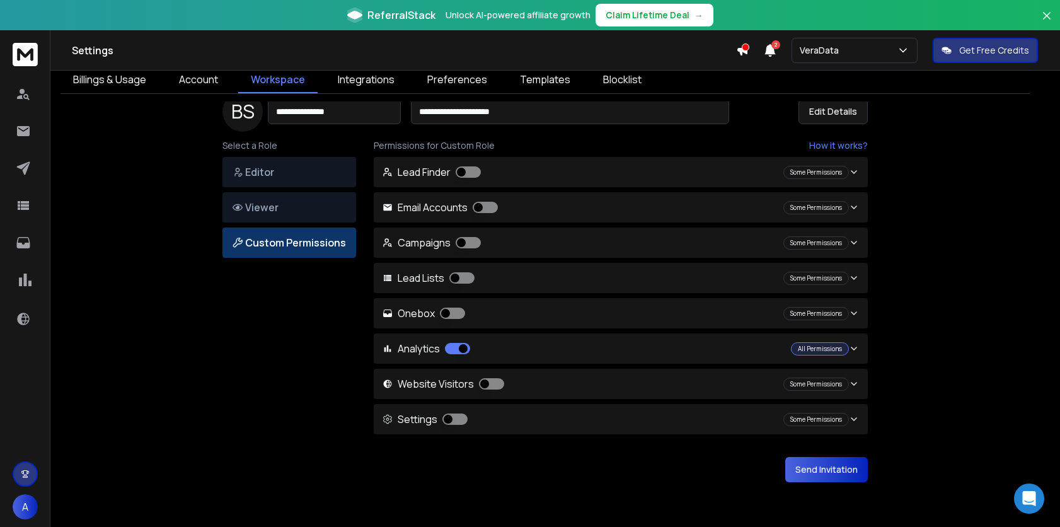
click at [850, 169] on icon "button" at bounding box center [854, 172] width 10 height 10
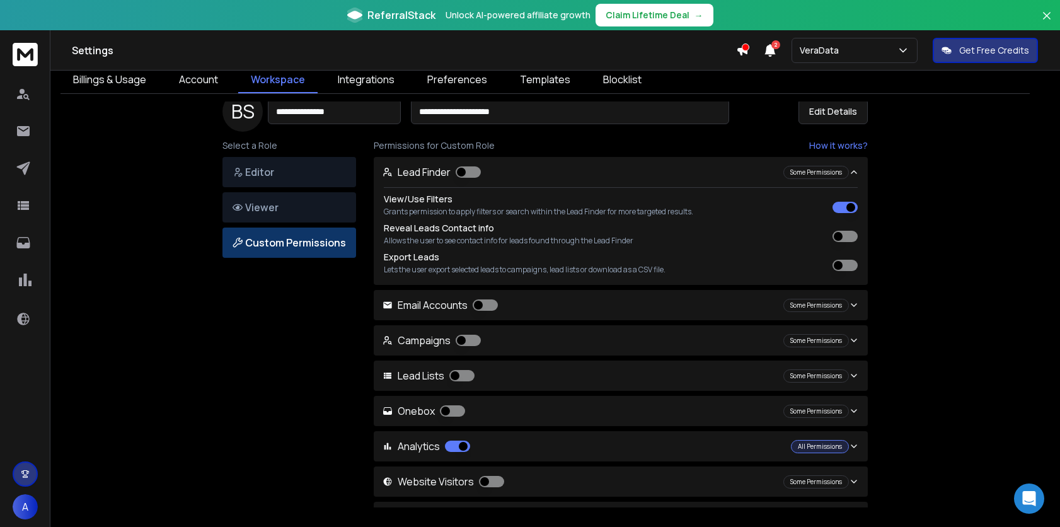
click at [832, 205] on button "View/Use Filters" at bounding box center [844, 207] width 25 height 11
click at [852, 302] on icon "button" at bounding box center [854, 305] width 10 height 10
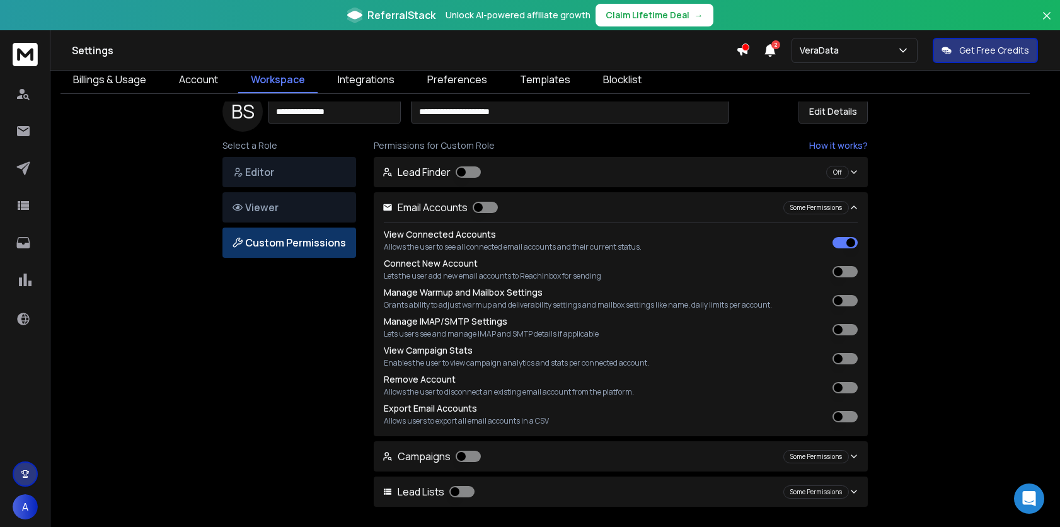
click at [835, 245] on button "View Connected Accounts" at bounding box center [844, 242] width 25 height 11
click at [903, 239] on section "**********" at bounding box center [544, 202] width 969 height 386
click at [856, 205] on icon "button" at bounding box center [854, 207] width 10 height 10
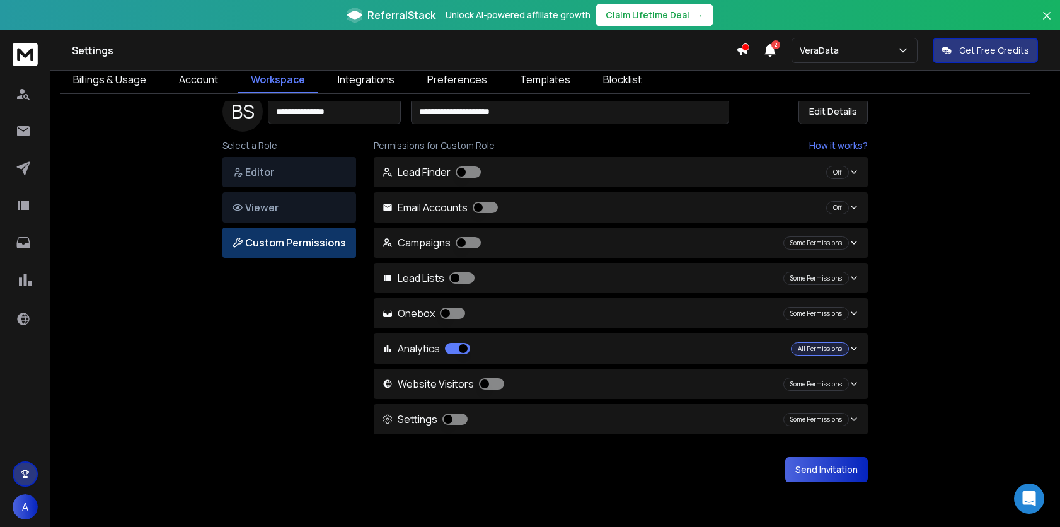
click at [852, 277] on icon "button" at bounding box center [854, 278] width 10 height 10
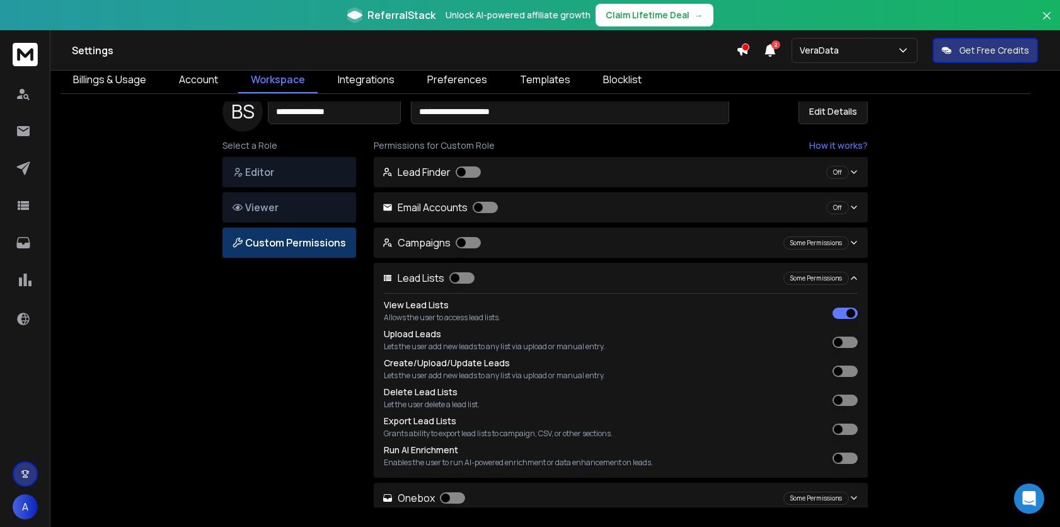
click at [836, 314] on button "View Lead Lists" at bounding box center [844, 312] width 25 height 11
click at [908, 276] on section "**********" at bounding box center [544, 202] width 969 height 386
click at [854, 276] on icon "button" at bounding box center [854, 278] width 10 height 10
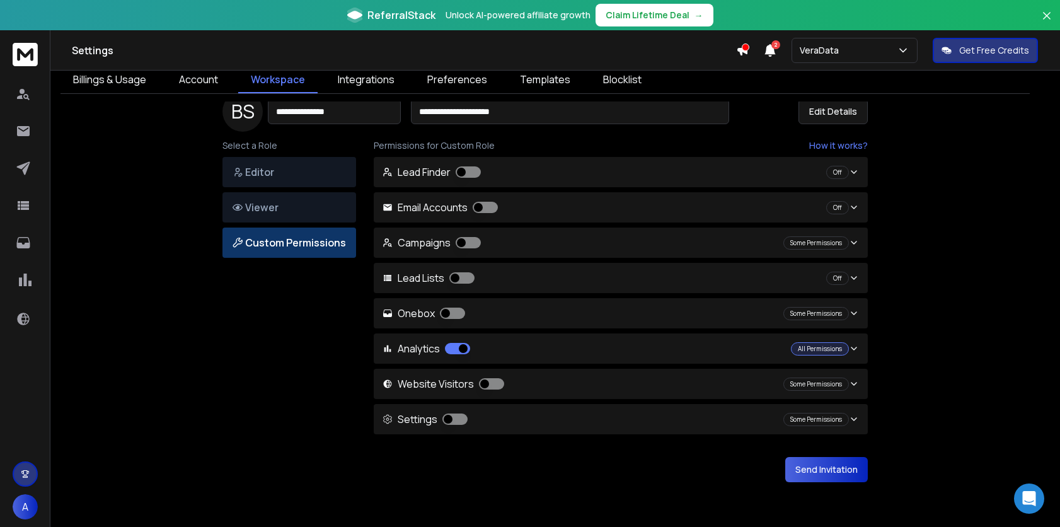
click at [850, 421] on icon "button" at bounding box center [854, 419] width 10 height 10
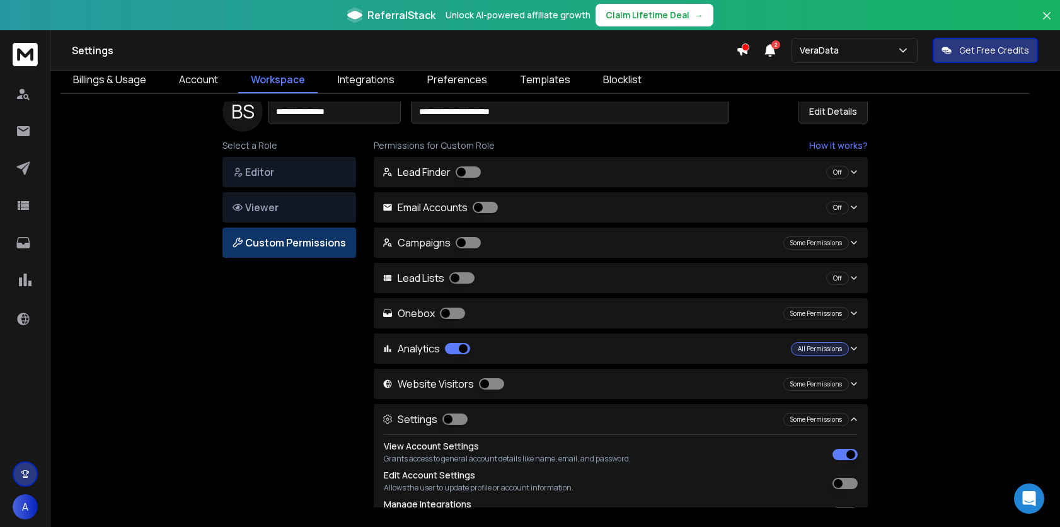
click at [840, 455] on button "View Account Settings" at bounding box center [844, 454] width 25 height 11
click at [898, 381] on section "**********" at bounding box center [544, 202] width 969 height 386
click at [882, 358] on section "**********" at bounding box center [544, 202] width 969 height 386
click at [856, 384] on icon "button" at bounding box center [854, 384] width 10 height 10
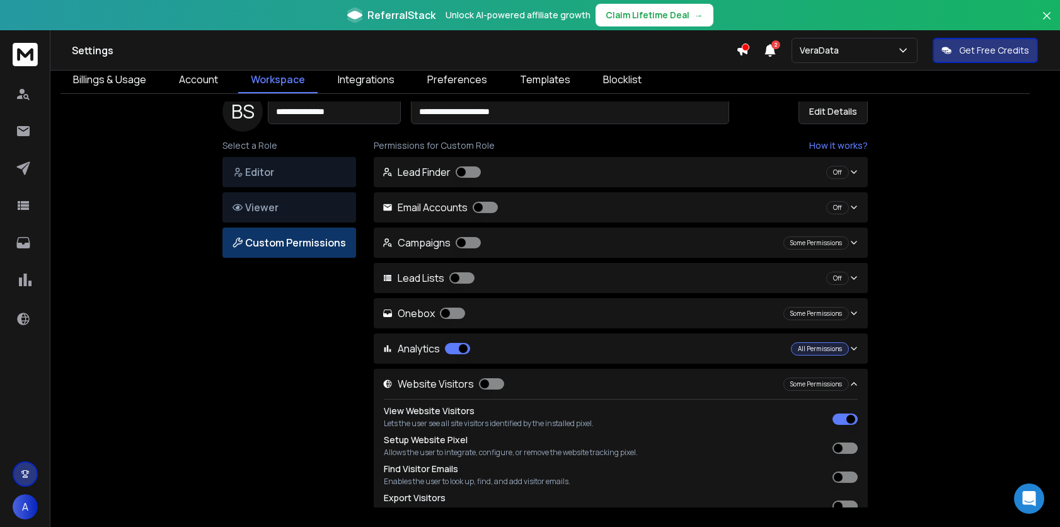
click at [832, 415] on button "View Website Visitors" at bounding box center [844, 418] width 25 height 11
click at [917, 344] on section "**********" at bounding box center [544, 202] width 969 height 386
click at [850, 382] on icon "button" at bounding box center [854, 384] width 10 height 10
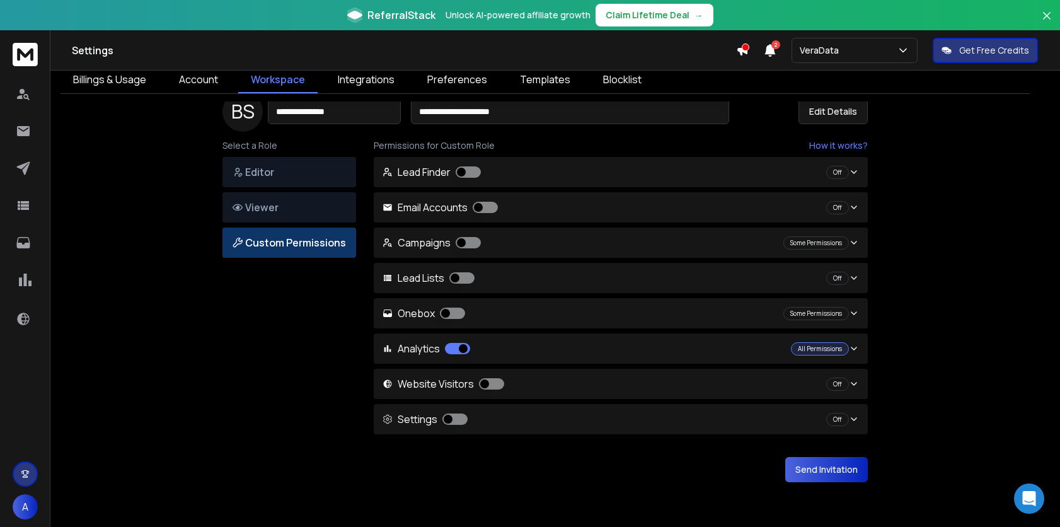
click at [827, 471] on button "Send Invitation" at bounding box center [826, 469] width 83 height 25
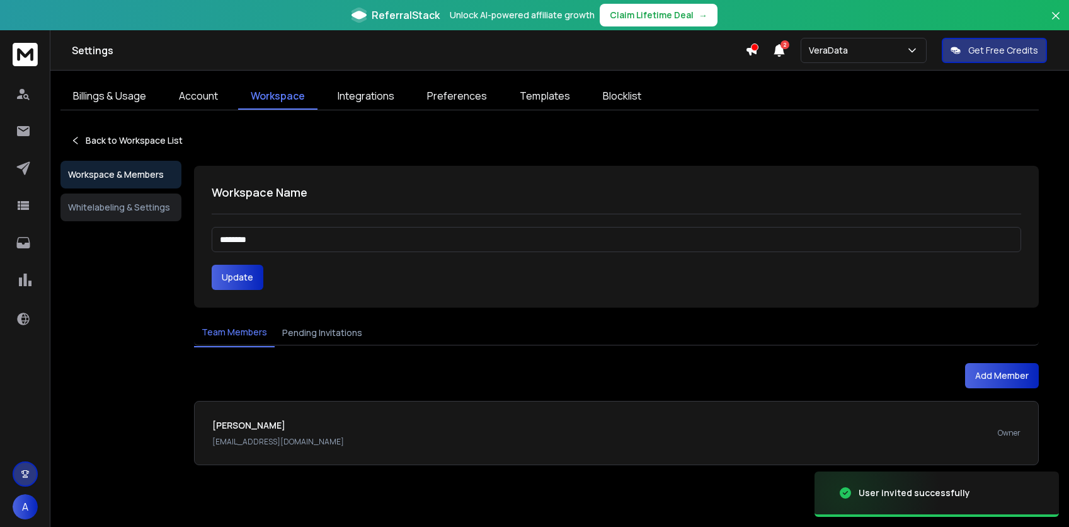
click at [352, 331] on button "Pending Invitations" at bounding box center [322, 333] width 95 height 28
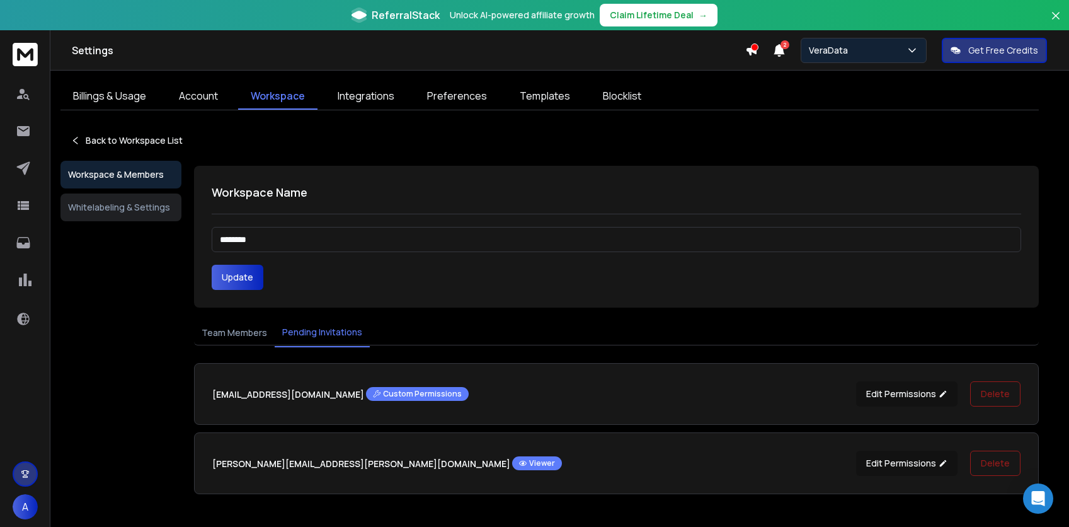
click at [893, 52] on div "VeraData" at bounding box center [864, 50] width 110 height 13
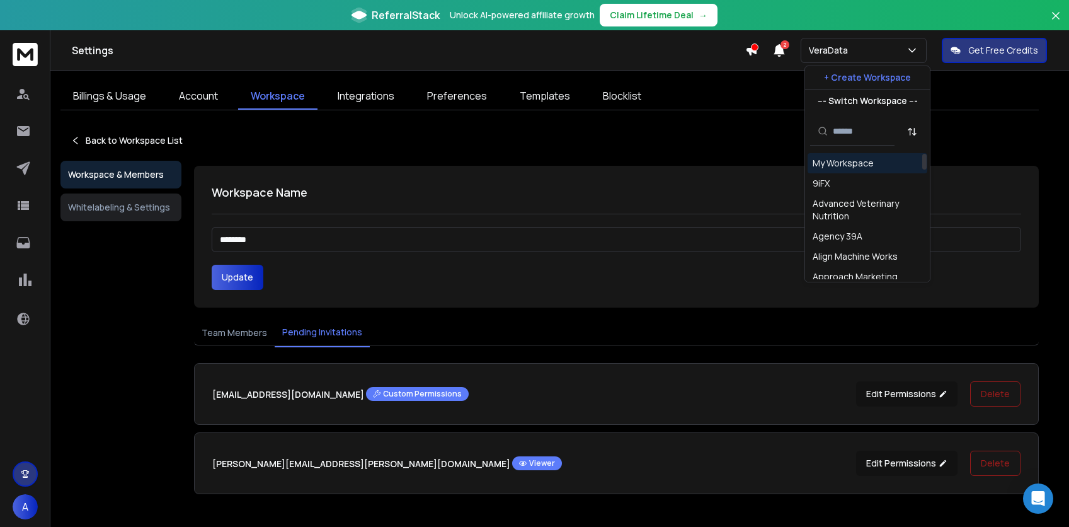
click at [879, 159] on div "My Workspace" at bounding box center [868, 163] width 120 height 20
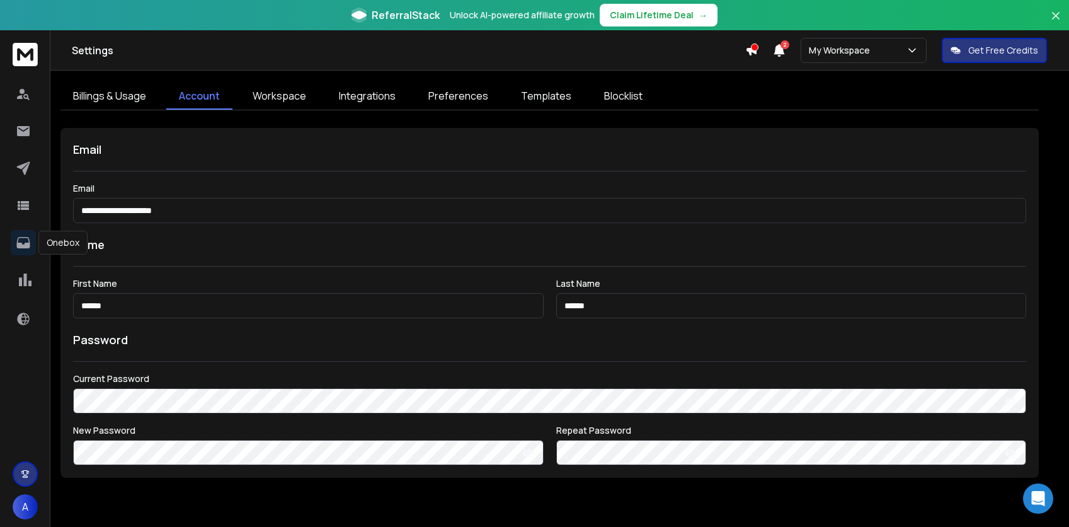
click at [29, 235] on icon at bounding box center [23, 242] width 15 height 15
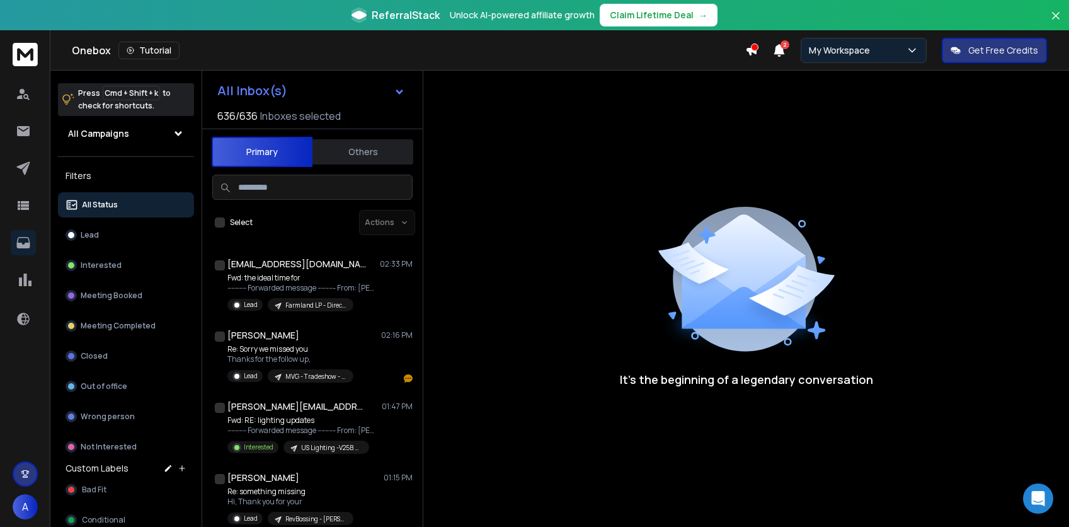
click at [881, 49] on div "My Workspace" at bounding box center [864, 50] width 110 height 13
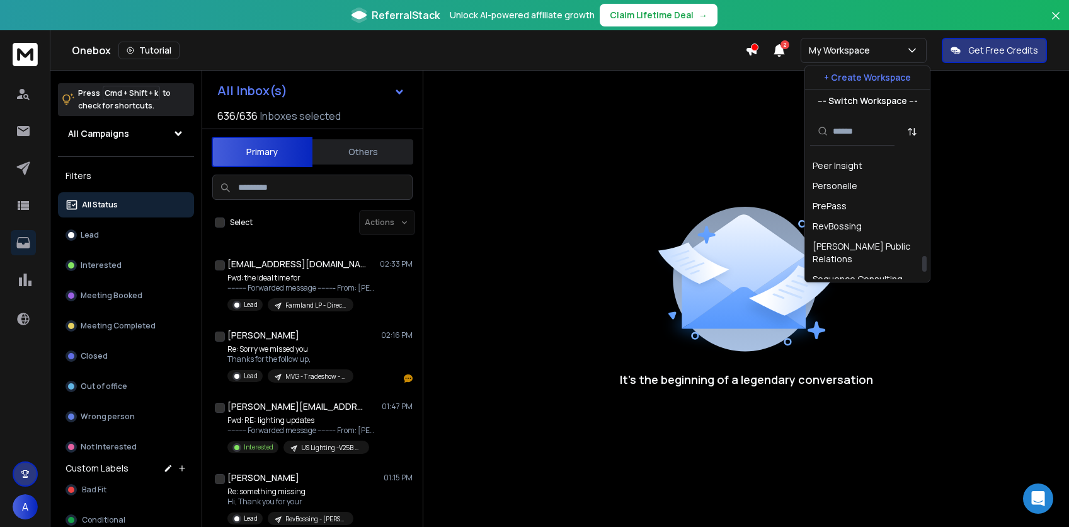
scroll to position [892, 0]
drag, startPoint x: 924, startPoint y: 160, endPoint x: 922, endPoint y: 283, distance: 123.5
click at [922, 278] on div at bounding box center [924, 271] width 4 height 16
drag, startPoint x: 927, startPoint y: 272, endPoint x: 925, endPoint y: 241, distance: 30.9
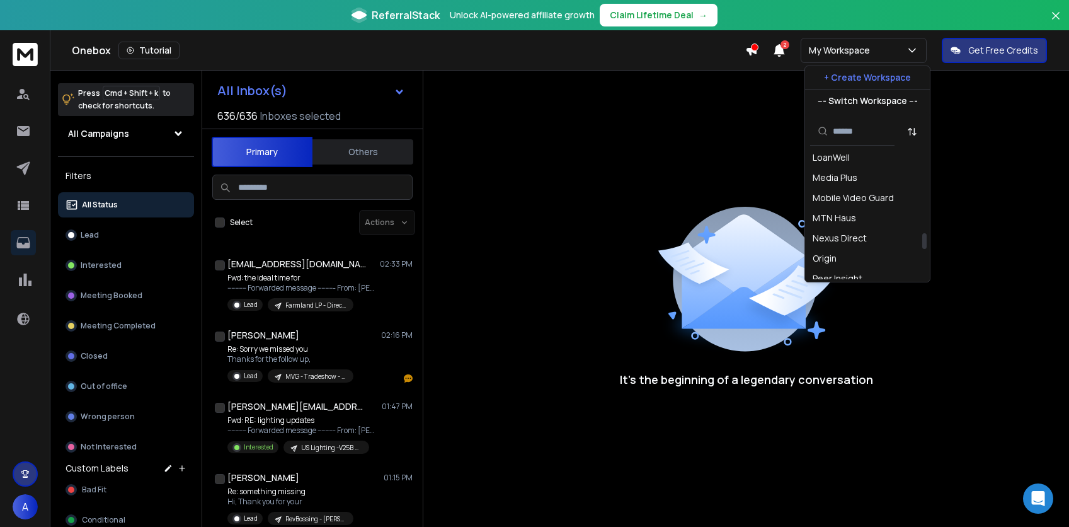
click at [925, 241] on div at bounding box center [924, 216] width 6 height 126
click at [852, 212] on div "MTN Haus" at bounding box center [834, 218] width 43 height 13
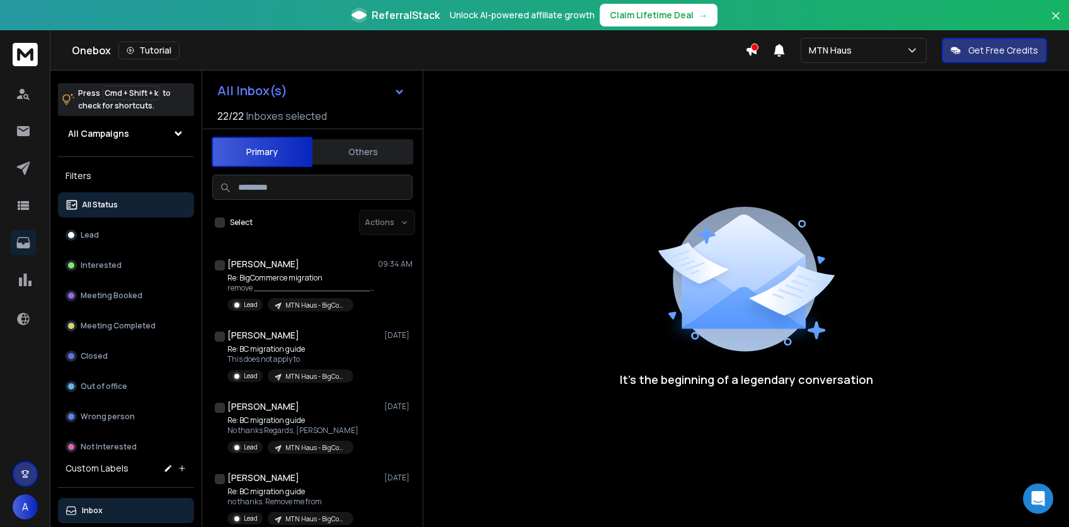
scroll to position [100, 0]
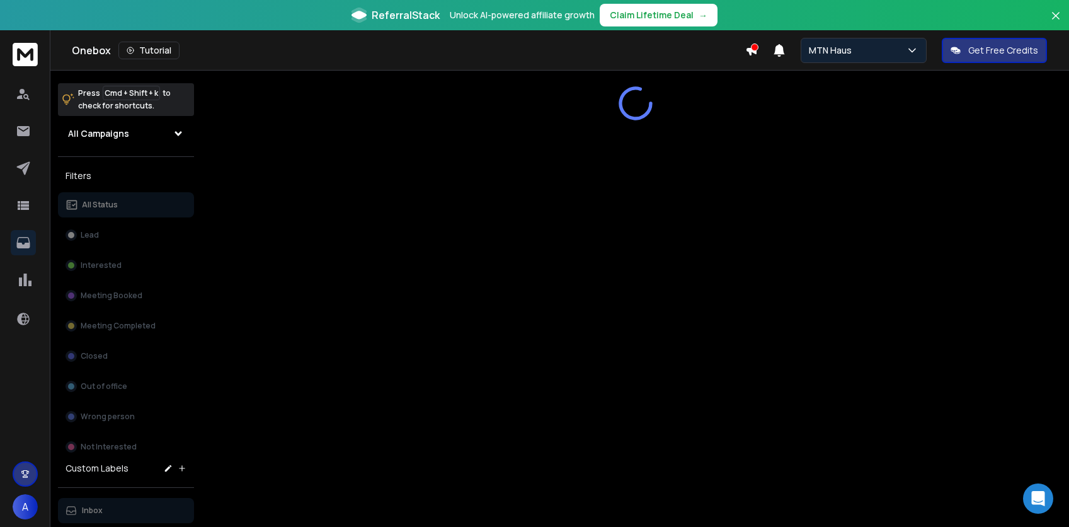
click at [841, 52] on p "MTN Haus" at bounding box center [833, 50] width 48 height 13
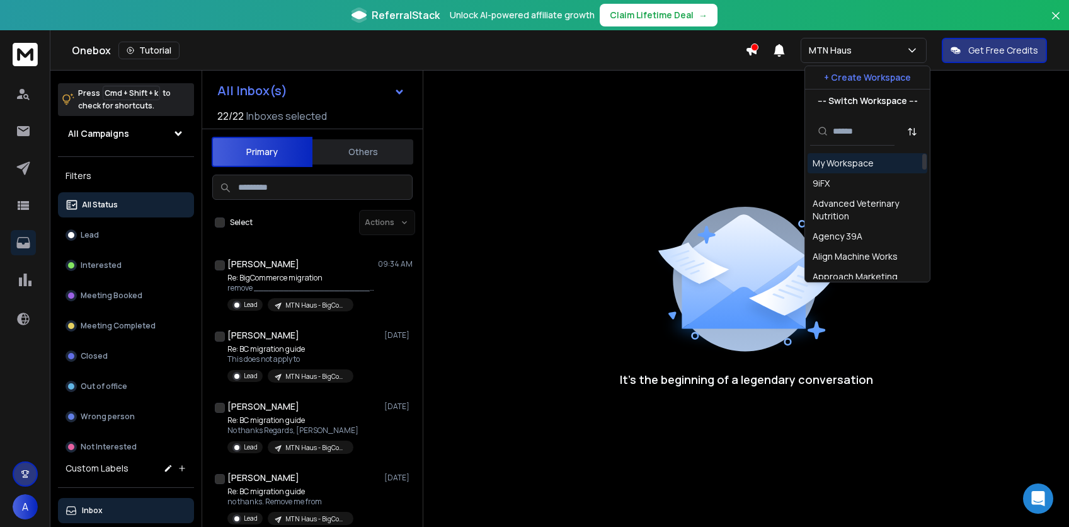
click at [837, 163] on div "My Workspace" at bounding box center [843, 163] width 61 height 13
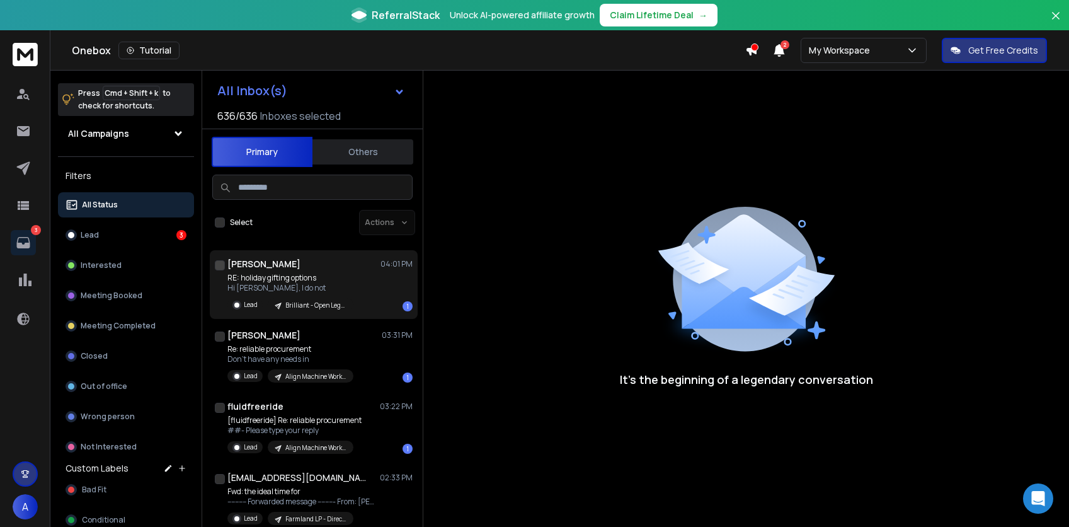
click at [323, 285] on p "Hi [PERSON_NAME], I do not" at bounding box center [290, 288] width 126 height 10
